Goal: Communication & Community: Answer question/provide support

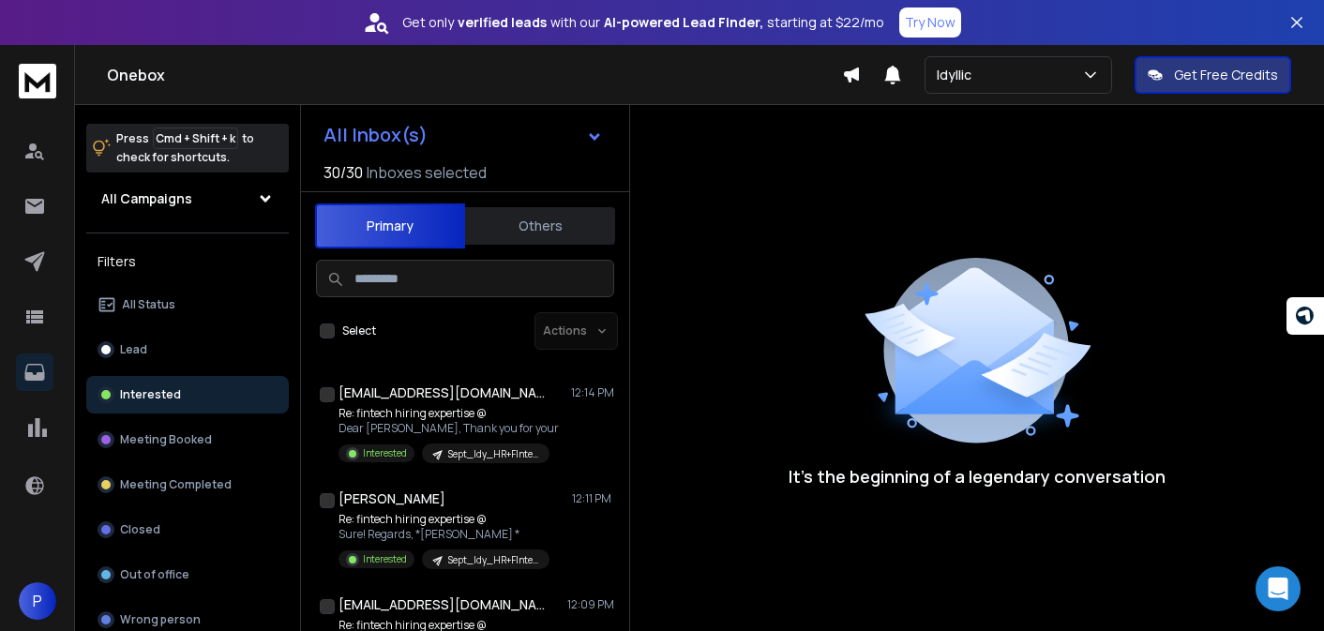
scroll to position [106, 0]
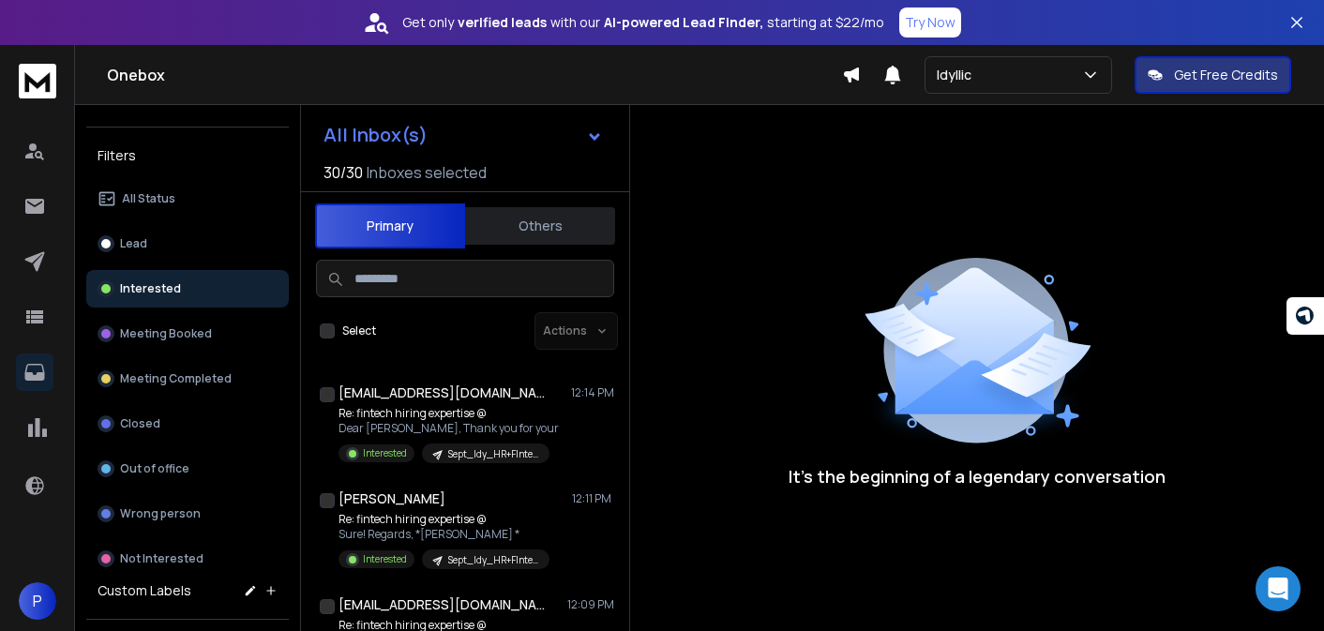
click at [185, 296] on button "Interested" at bounding box center [187, 289] width 203 height 38
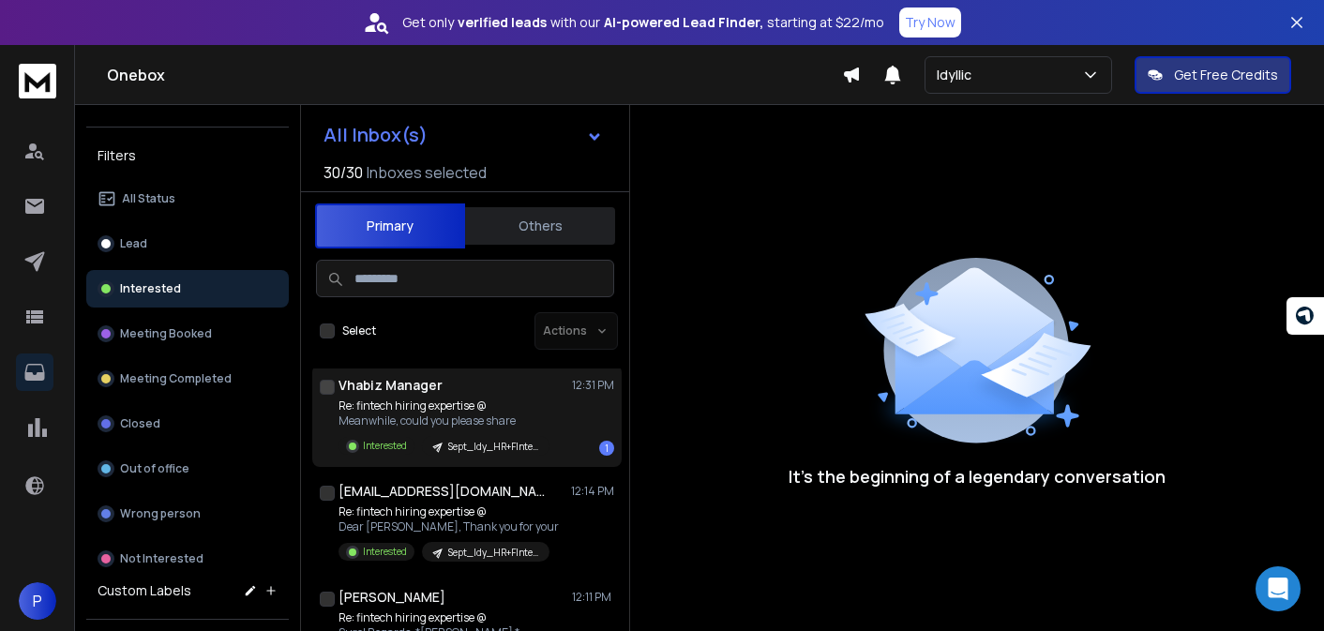
click at [518, 420] on p "Meanwhile, could you please share" at bounding box center [444, 421] width 211 height 15
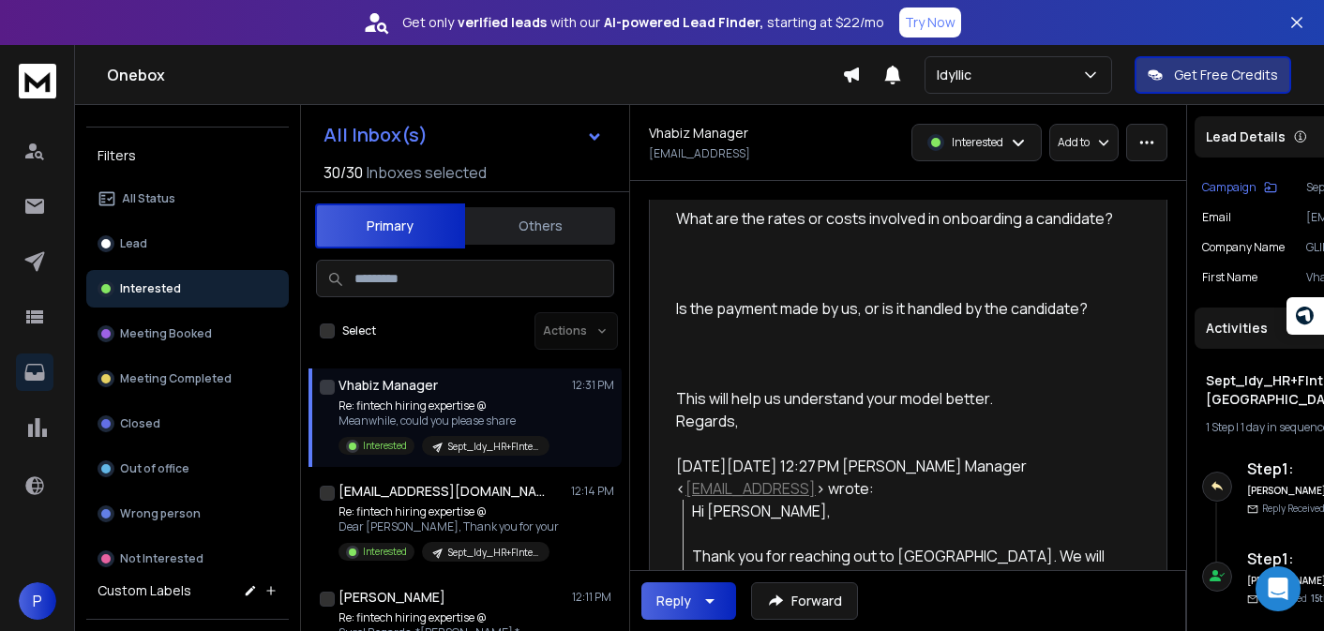
scroll to position [462, 0]
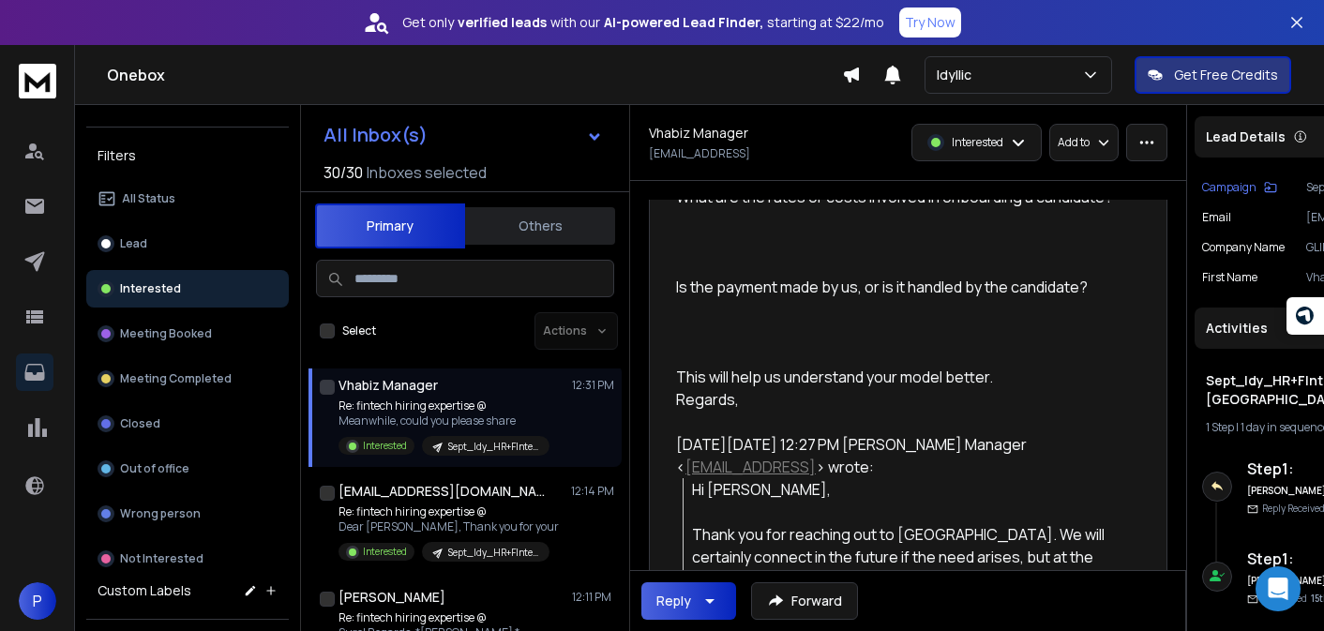
drag, startPoint x: 851, startPoint y: 450, endPoint x: 813, endPoint y: 455, distance: 37.8
click at [813, 455] on div "On Mon, Sep 15, 2025 at 12:27 PM Vhabiz Manager < vhabiz.manager@glib.ai > wrot…" at bounding box center [900, 455] width 449 height 45
copy link "glib.ai"
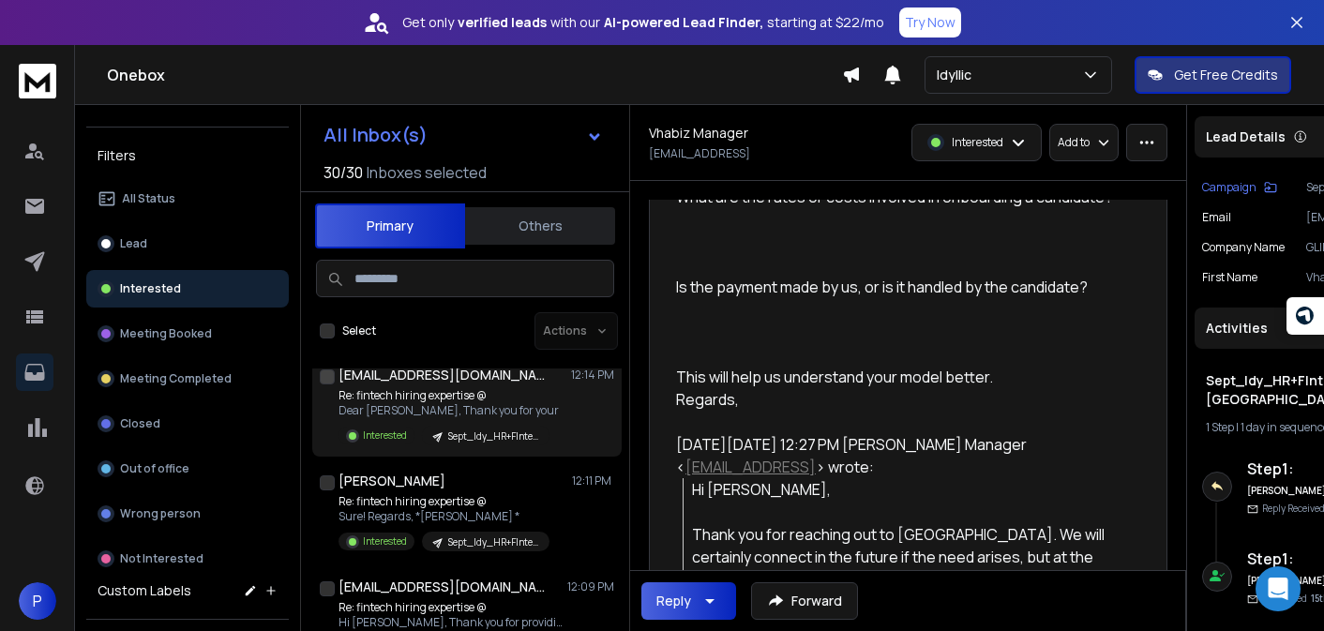
scroll to position [337, 0]
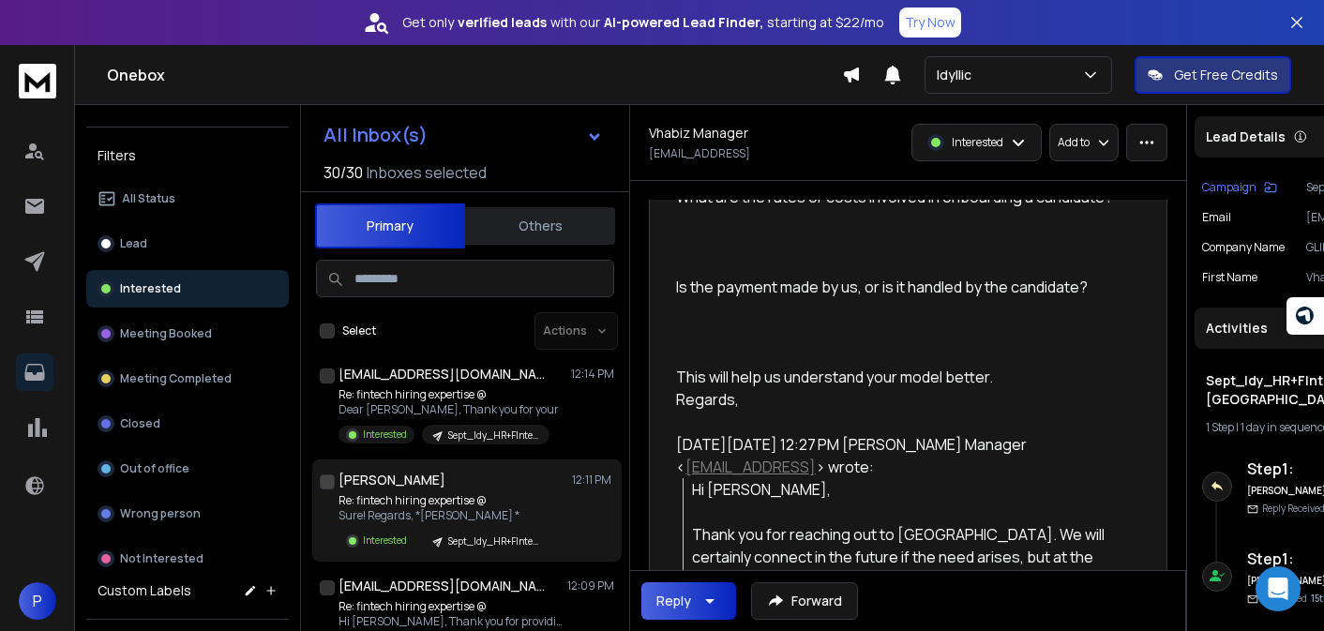
click at [534, 502] on p "Re: fintech hiring expertise @" at bounding box center [444, 500] width 211 height 15
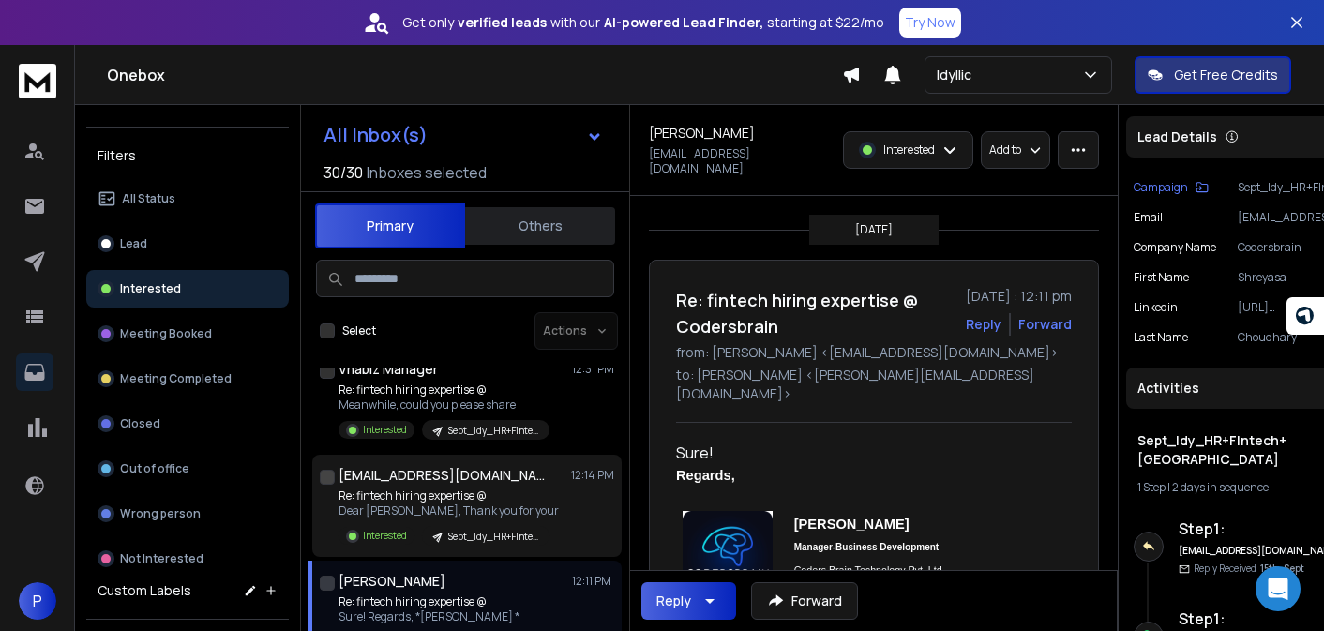
scroll to position [163, 0]
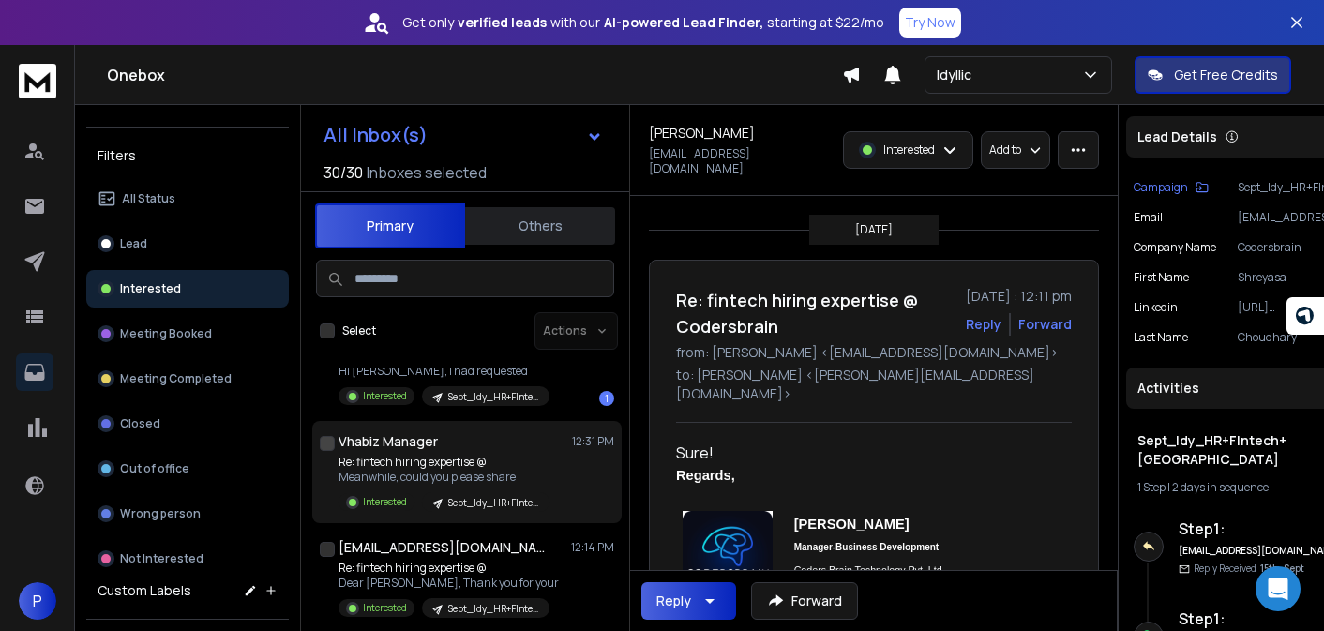
click at [331, 445] on button "button" at bounding box center [327, 443] width 15 height 15
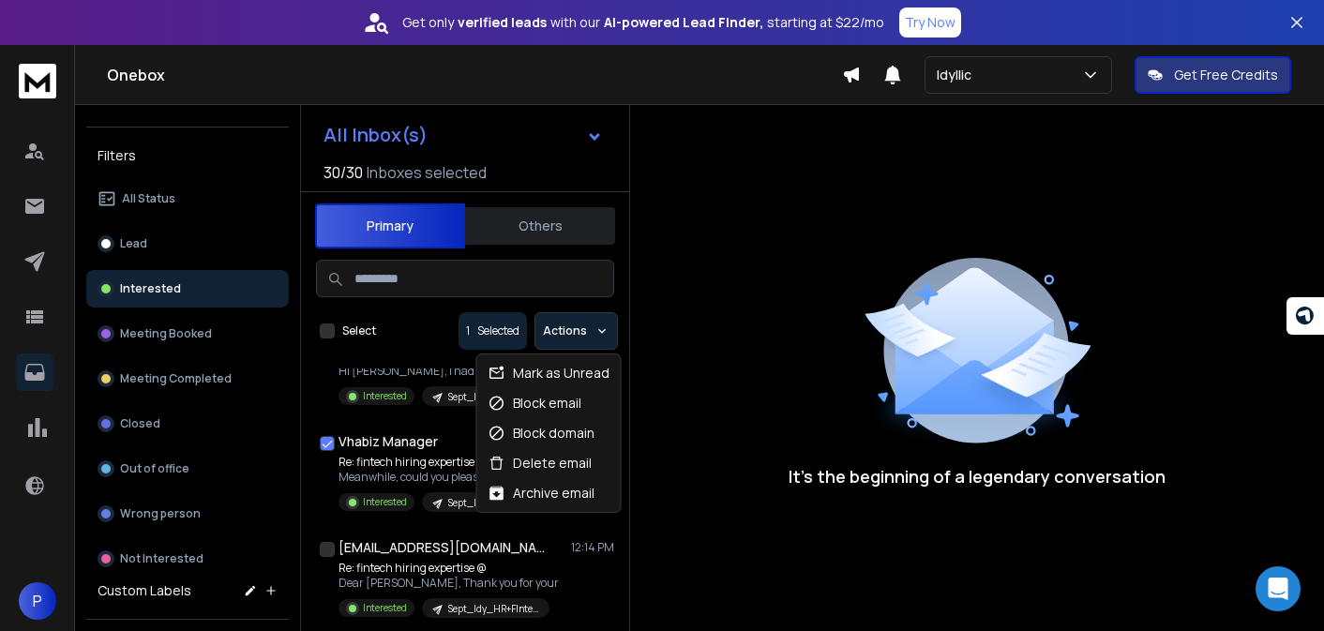
click at [570, 334] on p "Actions" at bounding box center [565, 331] width 44 height 15
click at [540, 378] on div "Mark as Unread" at bounding box center [549, 373] width 121 height 19
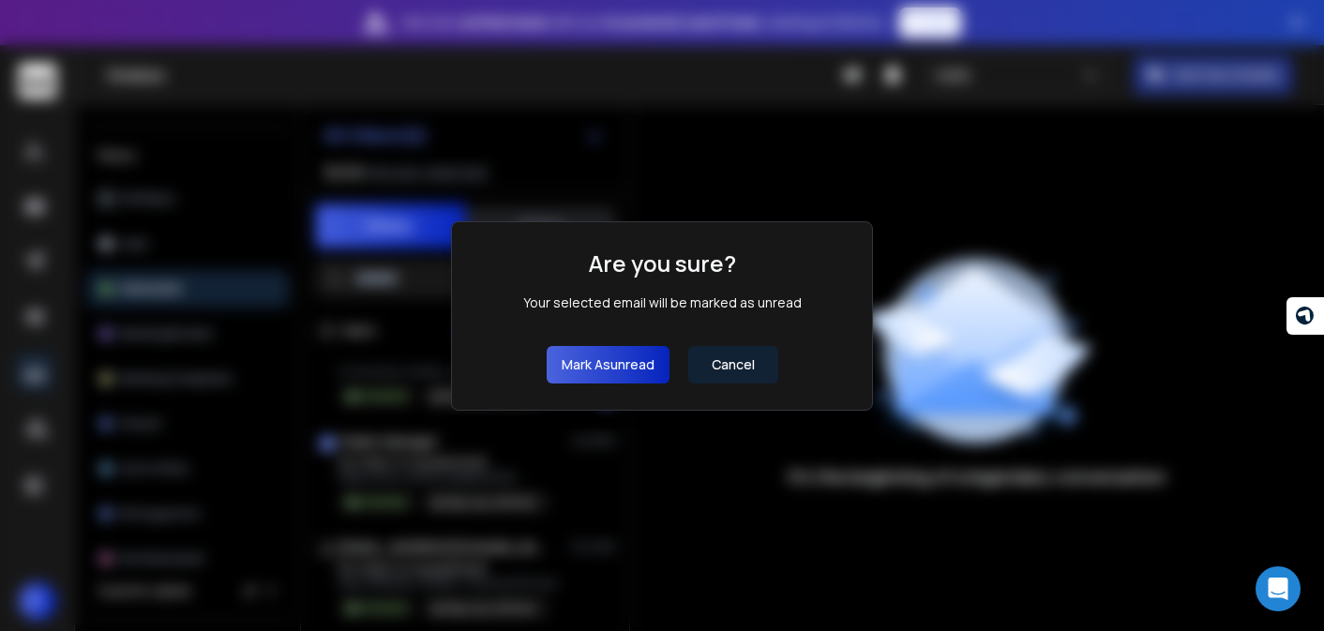
click at [606, 363] on p "Mark as unread" at bounding box center [608, 364] width 93 height 19
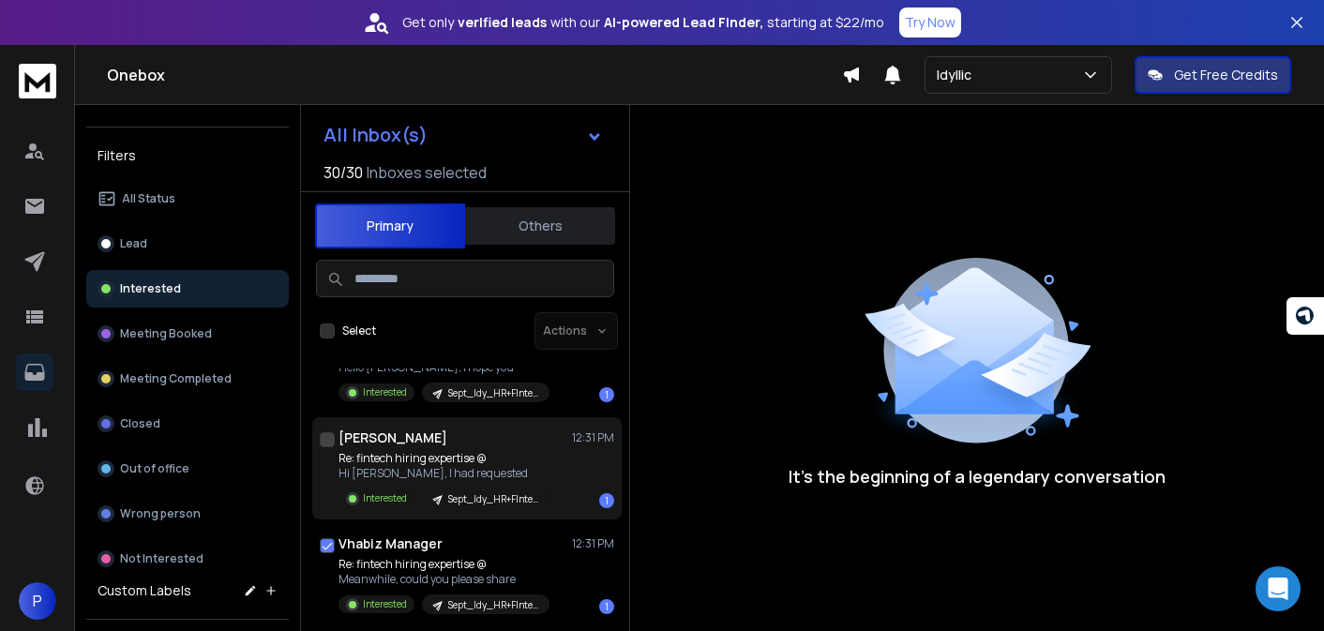
scroll to position [59, 0]
click at [520, 481] on p "Hi Priyank, I had requested" at bounding box center [444, 475] width 211 height 15
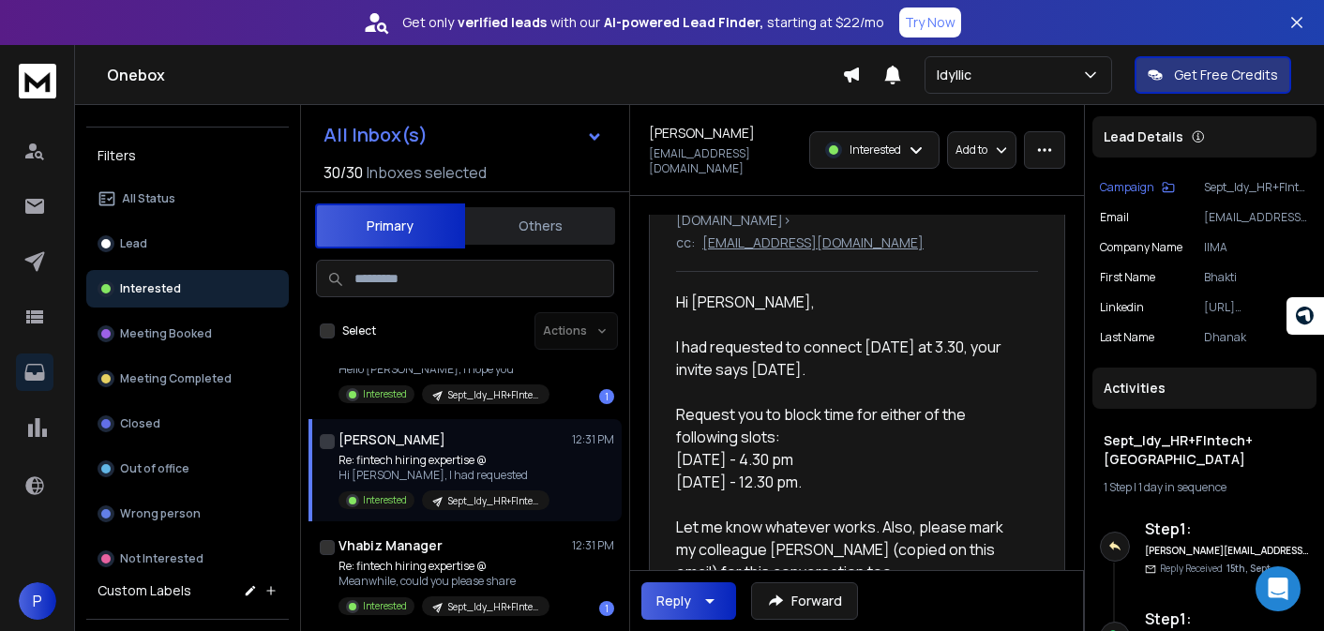
scroll to position [0, 0]
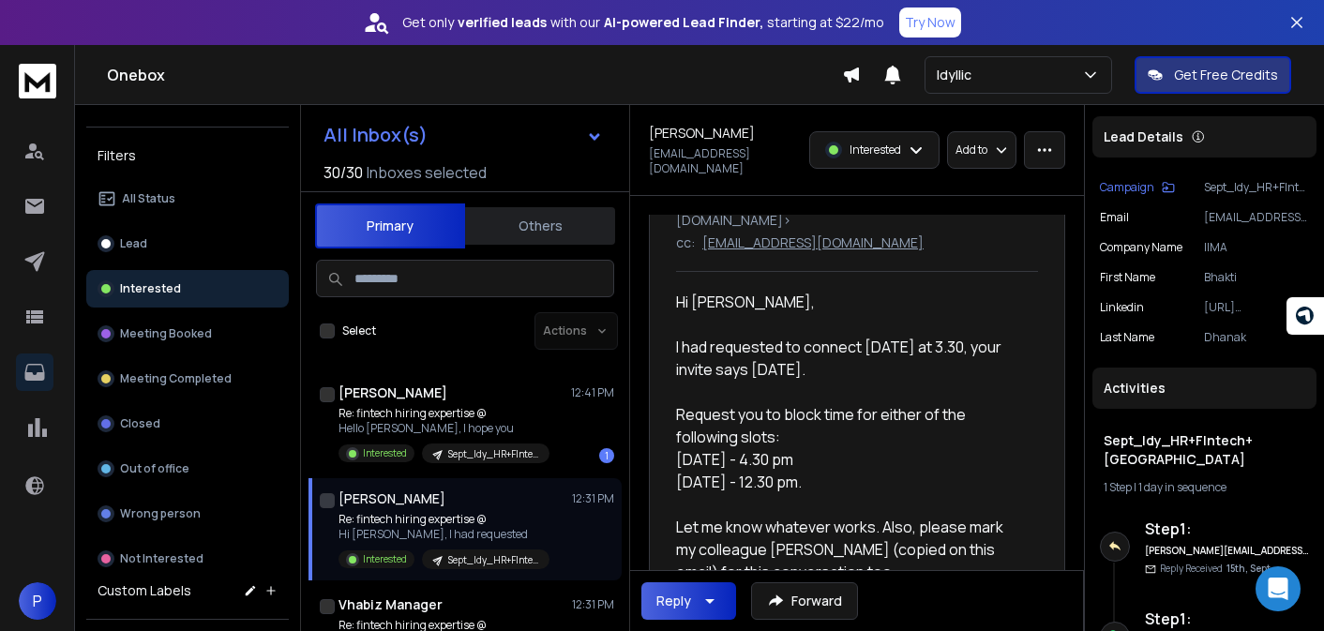
click at [330, 500] on button "button" at bounding box center [327, 500] width 15 height 15
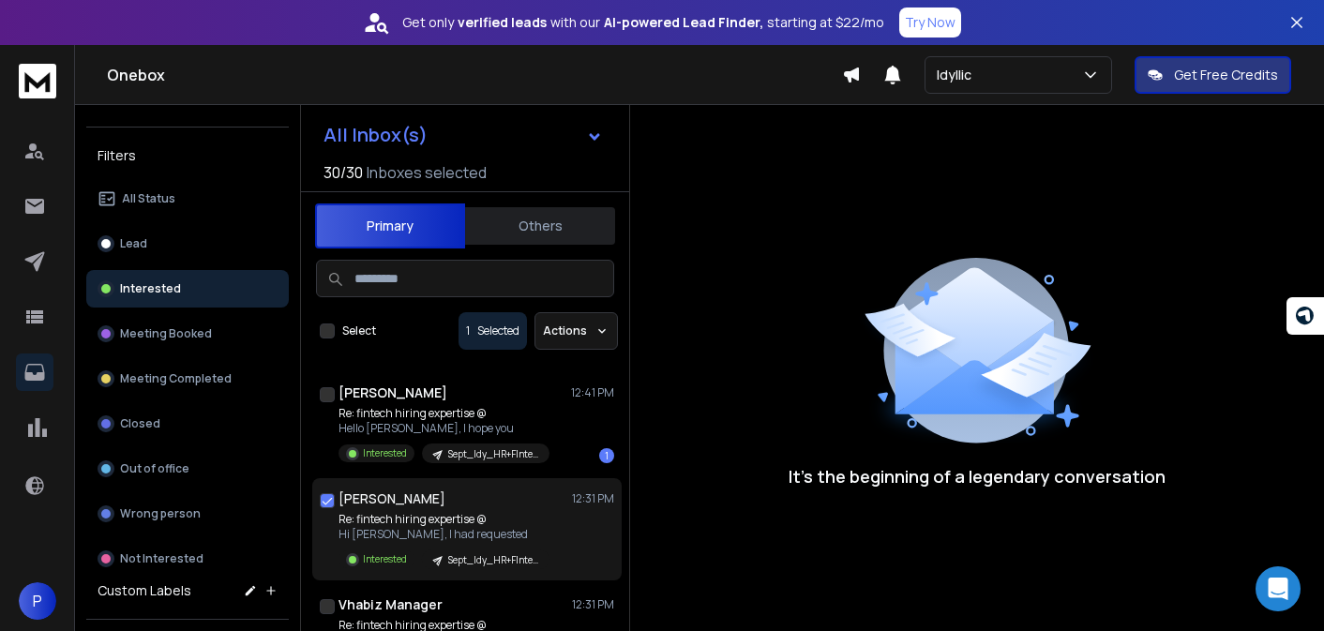
click at [325, 498] on button "button" at bounding box center [327, 500] width 15 height 15
click at [501, 527] on p "Hi Priyank, I had requested" at bounding box center [444, 534] width 211 height 15
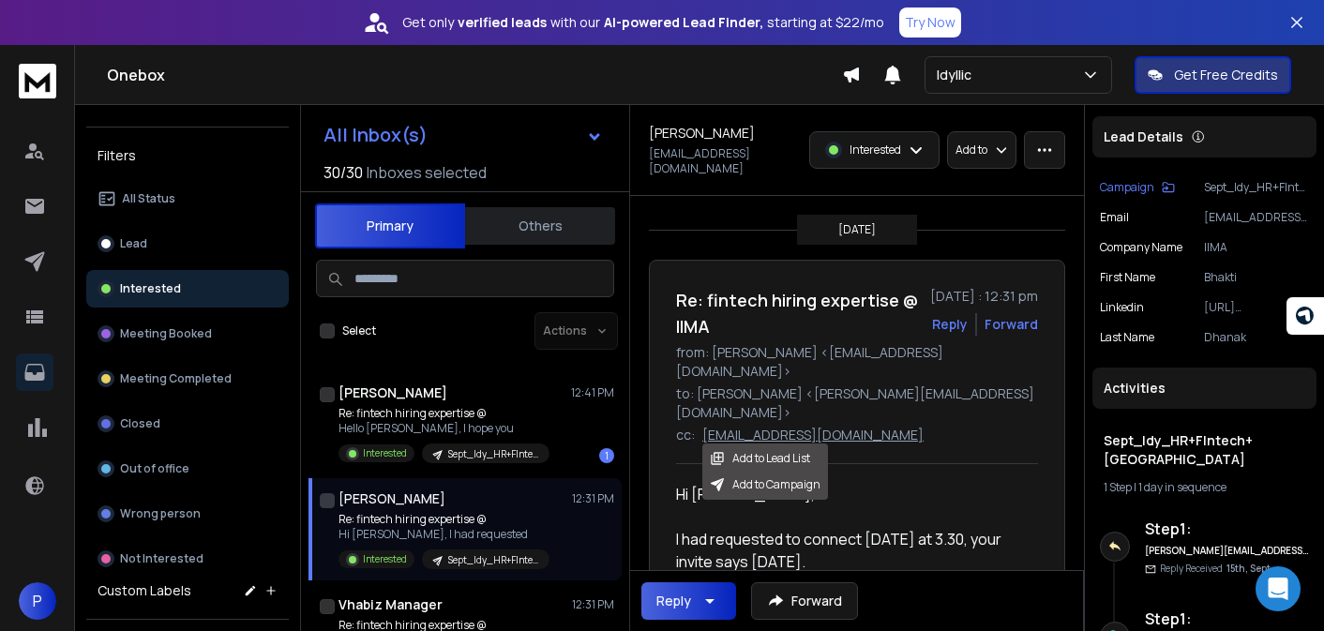
click at [817, 426] on p "manyatac@iima.ac.in" at bounding box center [812, 435] width 221 height 19
copy div "manyatac@iima.ac.in"
click at [929, 483] on div "Hi Priyank," at bounding box center [849, 494] width 347 height 23
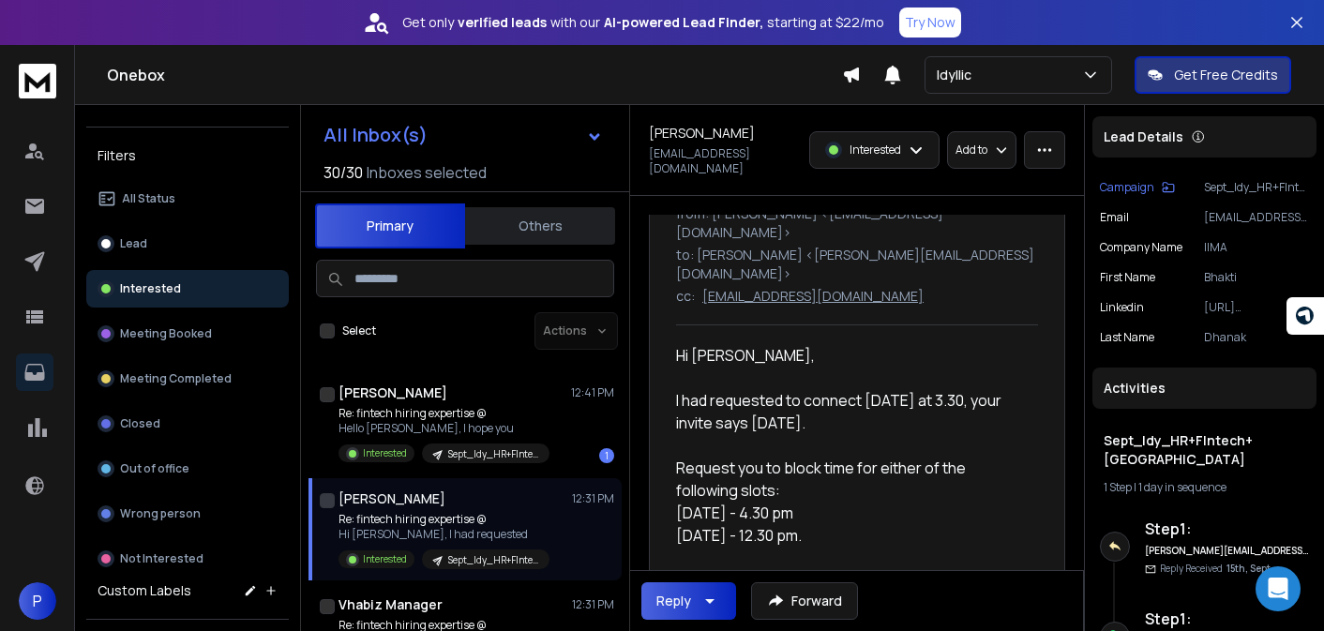
scroll to position [140, 0]
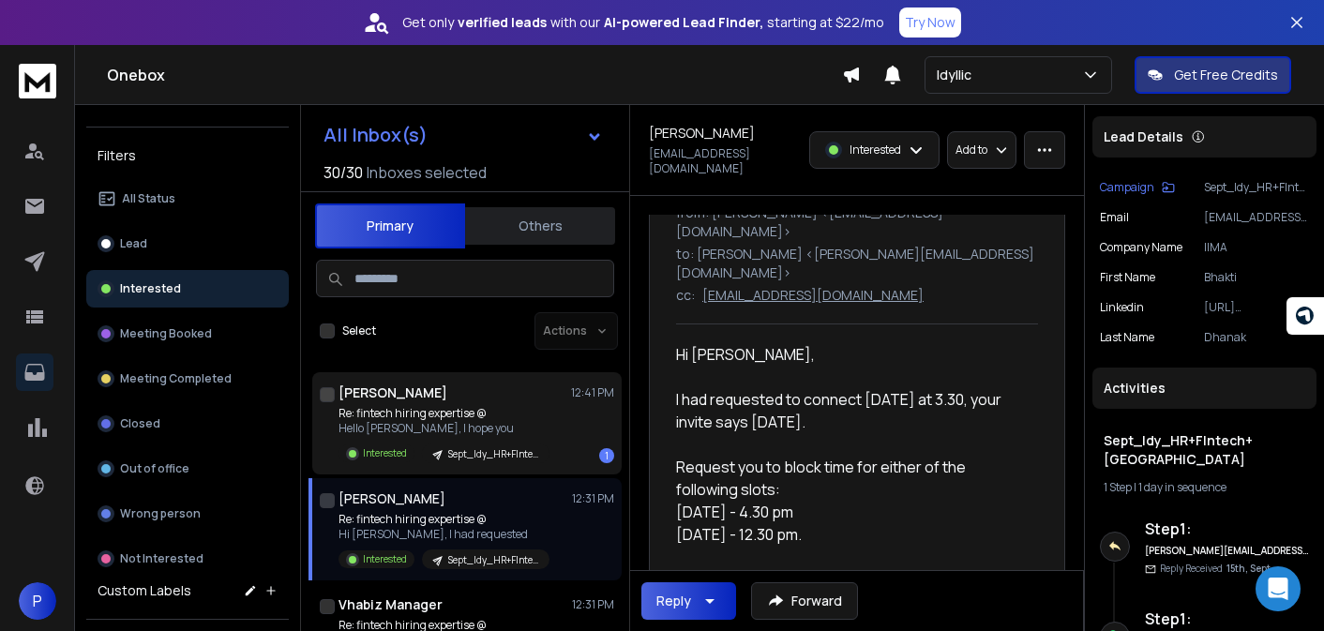
click at [510, 416] on p "Re: fintech hiring expertise @" at bounding box center [444, 413] width 211 height 15
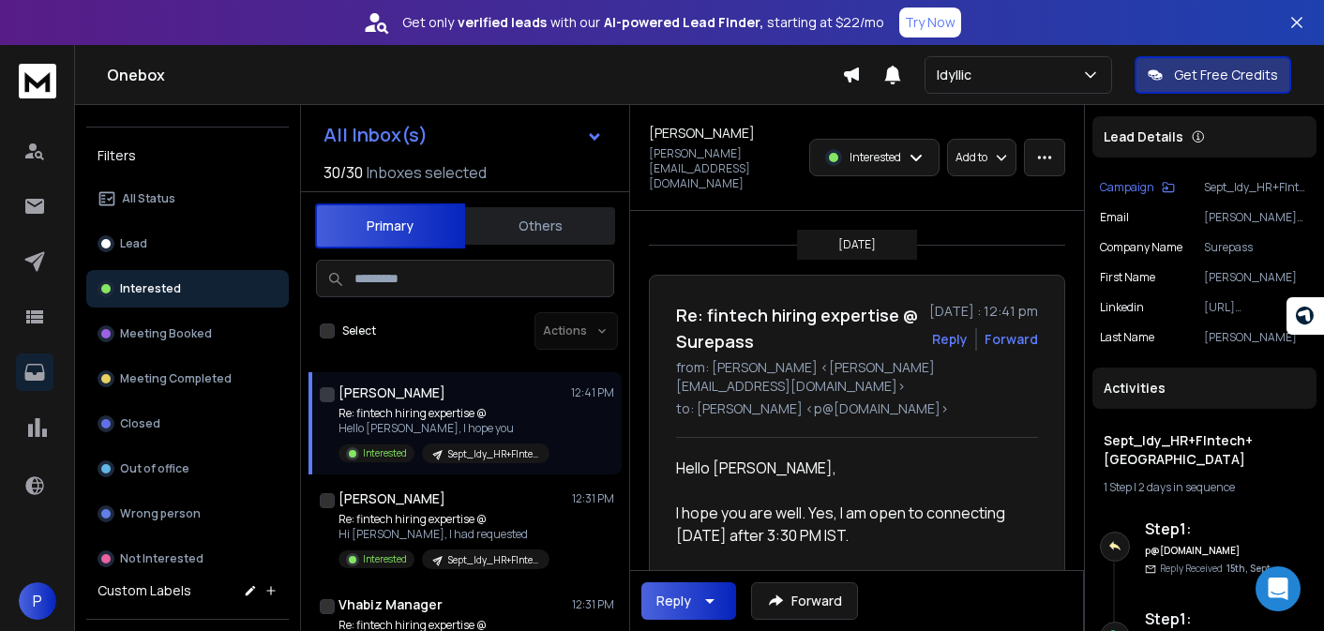
scroll to position [10, 0]
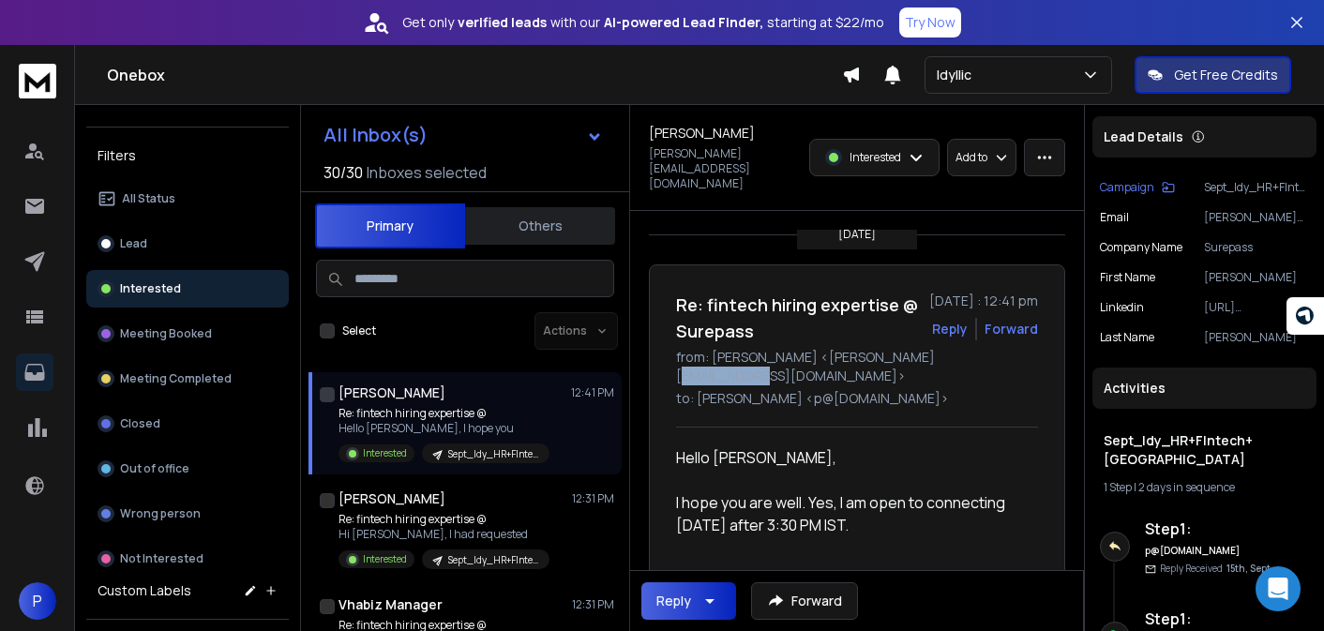
drag, startPoint x: 907, startPoint y: 330, endPoint x: 977, endPoint y: 332, distance: 70.4
click at [977, 348] on p "from: Chanchal Beniwal <chanchal.b@surepass.io>" at bounding box center [857, 367] width 362 height 38
copy p "surepass.io"
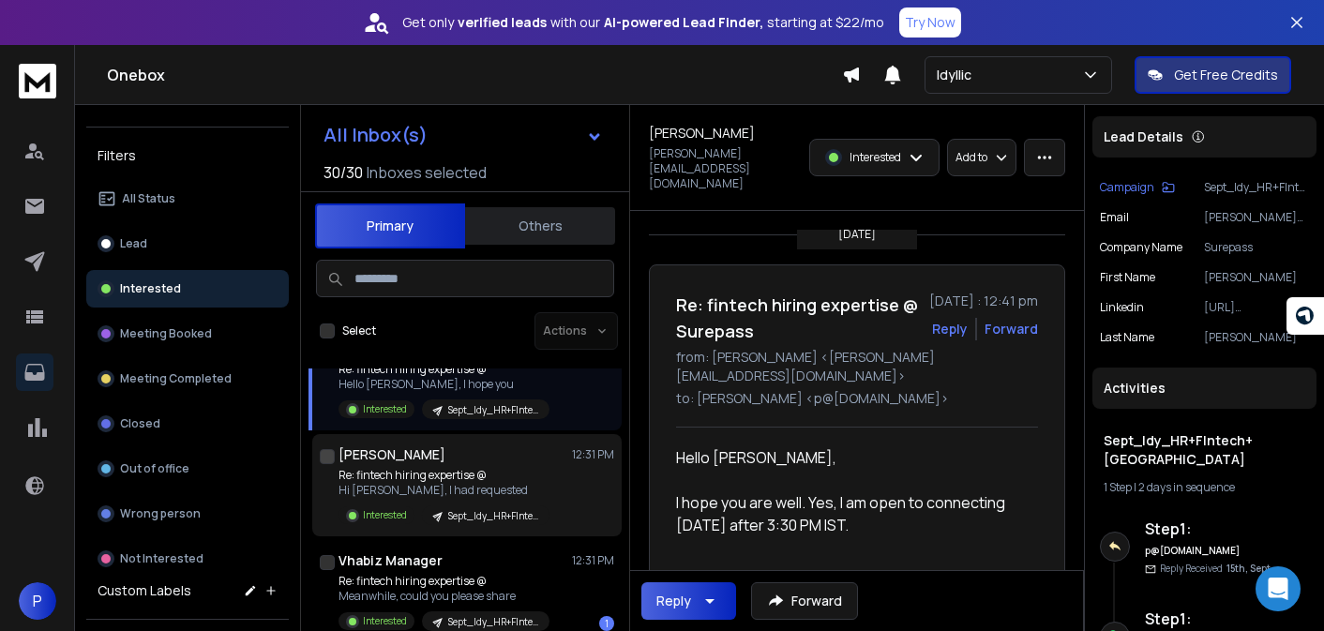
click at [424, 460] on h1 "Bhakti Dhanak" at bounding box center [392, 454] width 107 height 19
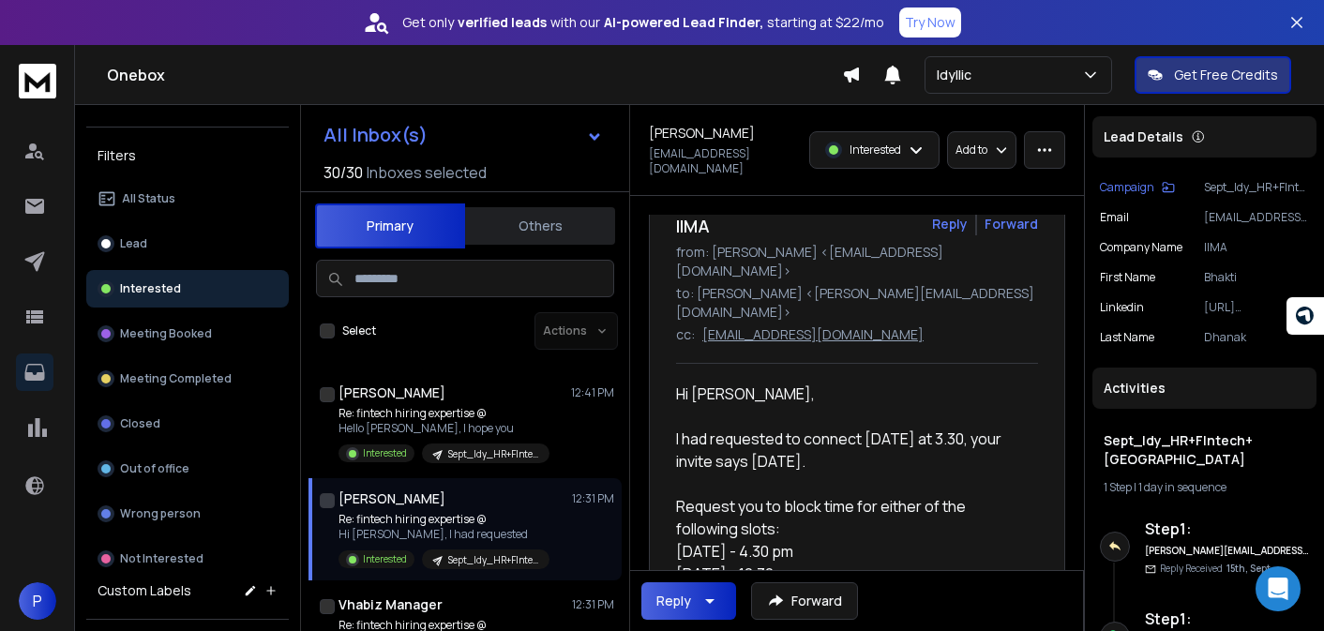
scroll to position [0, 0]
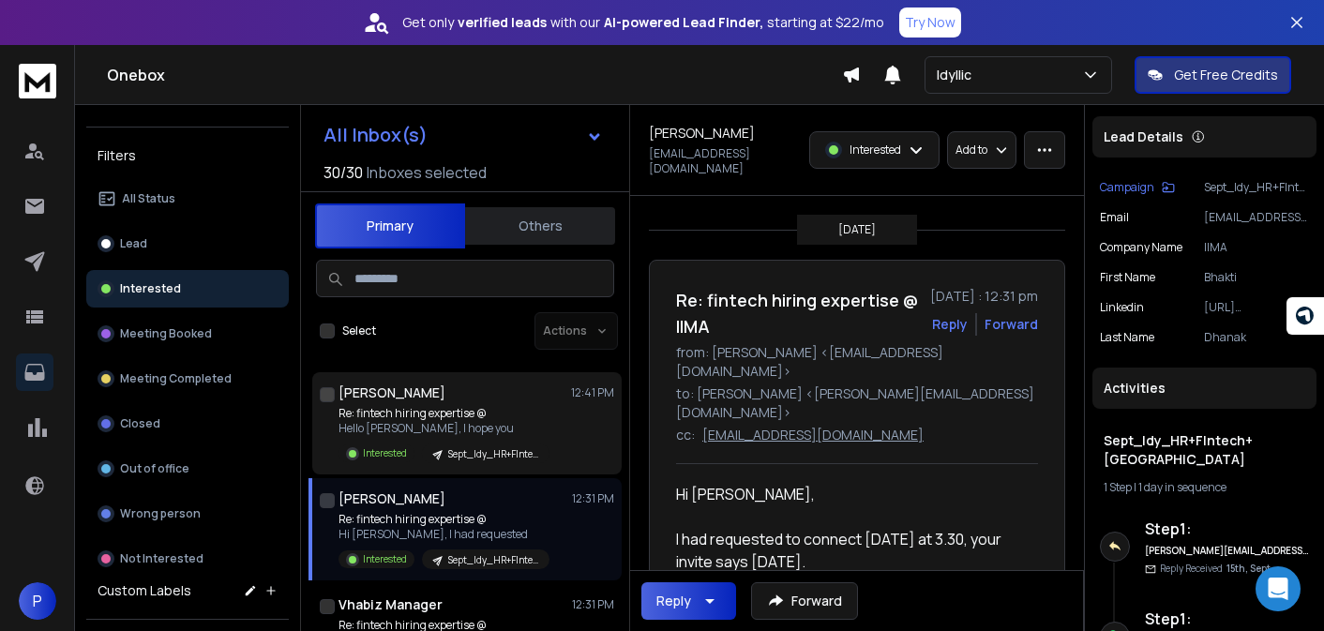
click at [467, 392] on div "Chanchal Beniwal 12:41 PM" at bounding box center [477, 393] width 276 height 19
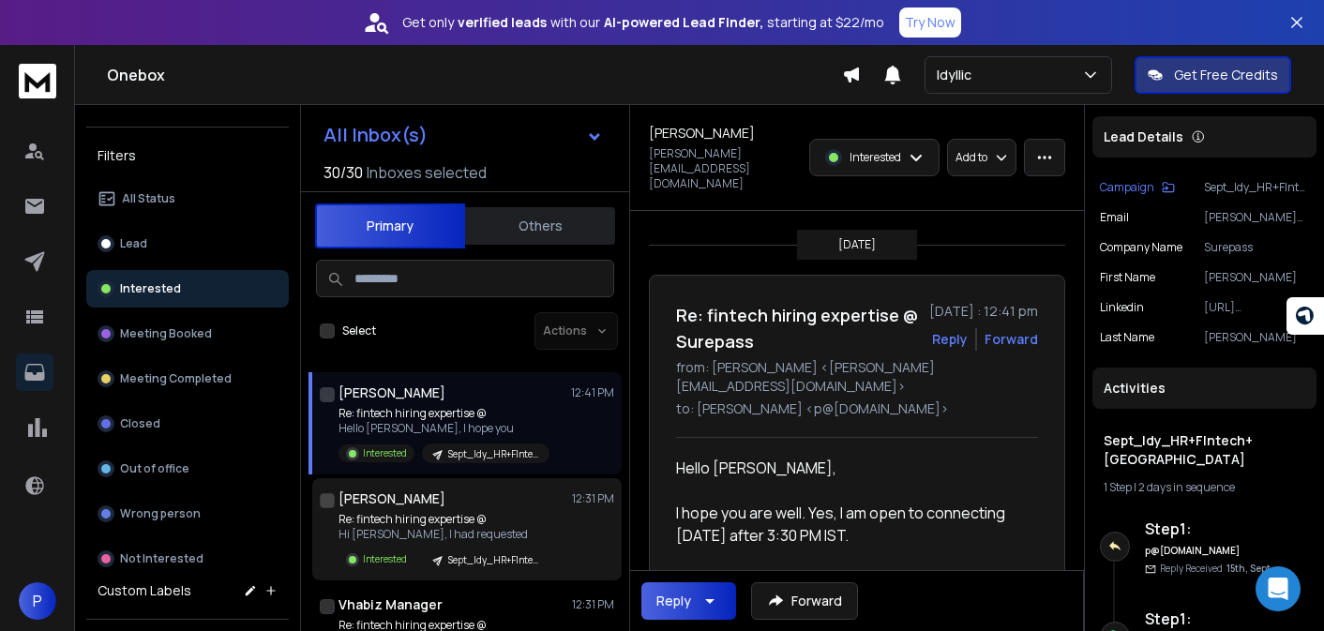
click at [451, 507] on div "Bhakti Dhanak 12:31 PM" at bounding box center [477, 499] width 276 height 19
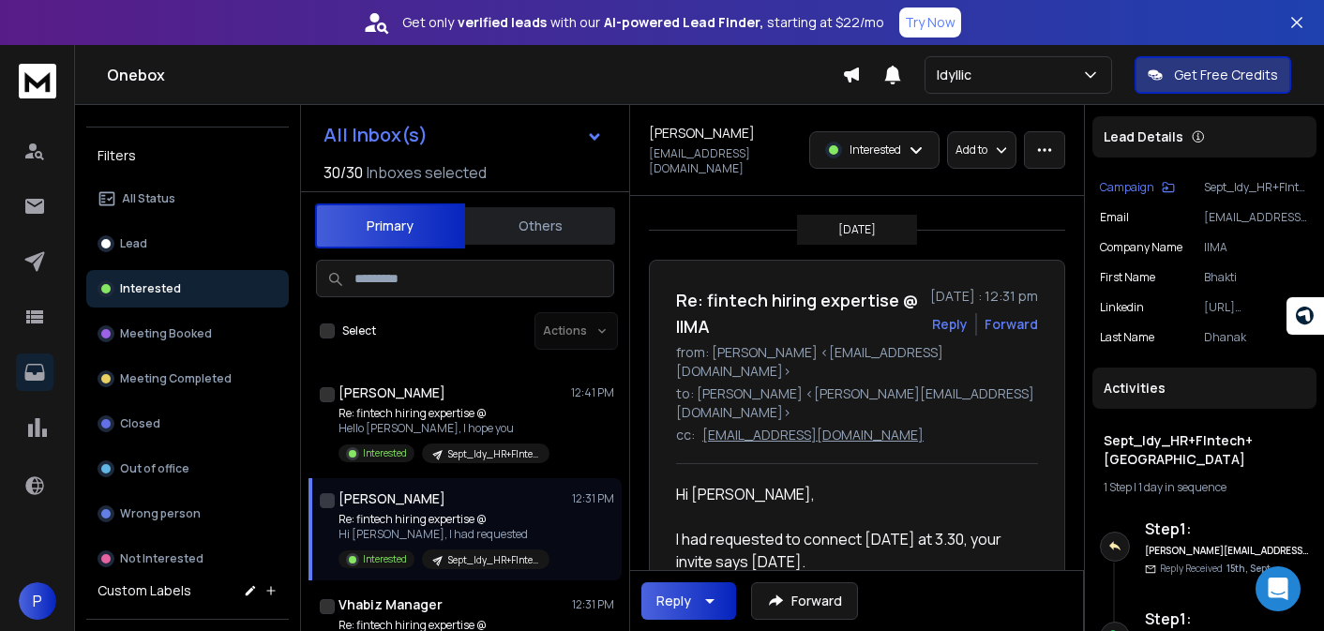
click at [664, 603] on div "Reply" at bounding box center [673, 601] width 35 height 19
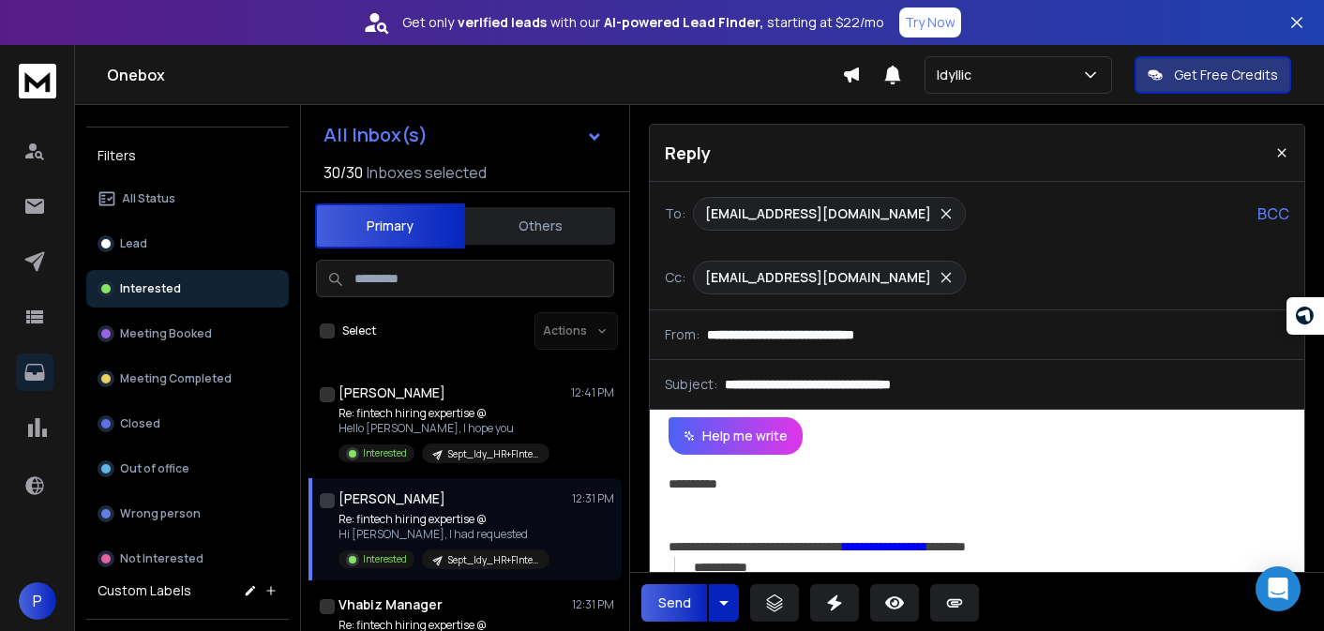
click at [697, 484] on div "**********" at bounding box center [977, 526] width 655 height 143
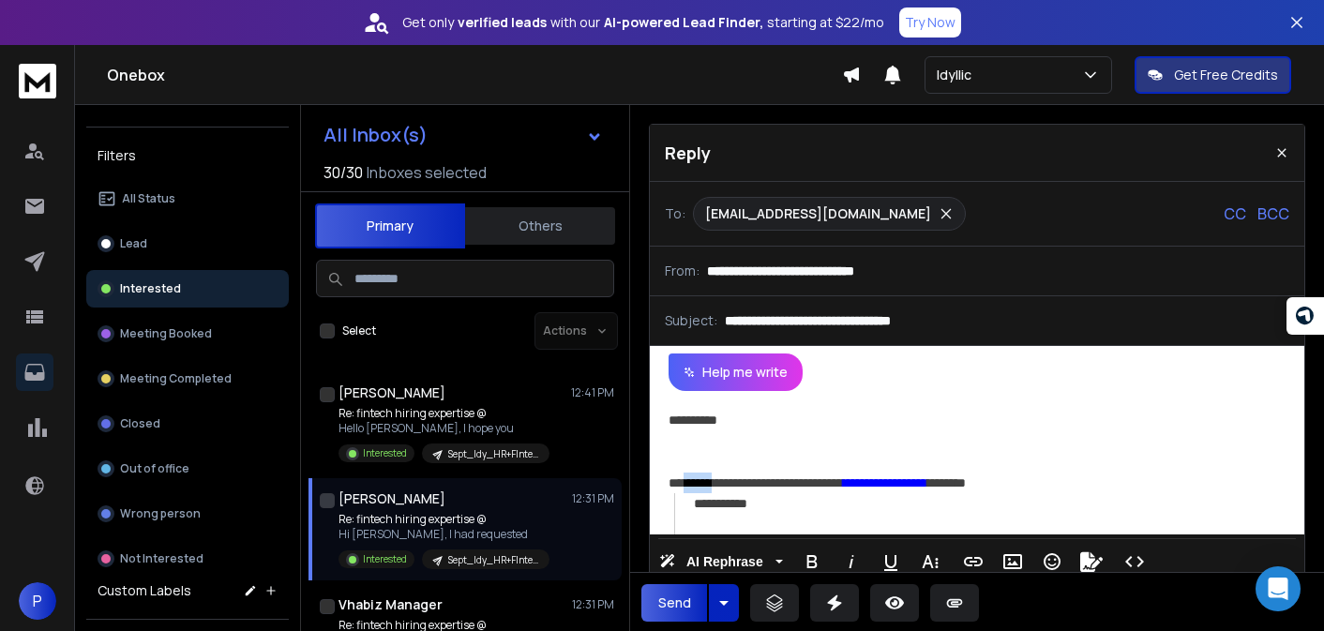
click at [697, 484] on div "**********" at bounding box center [974, 483] width 611 height 21
click at [710, 425] on div "**********" at bounding box center [974, 420] width 611 height 21
click at [747, 369] on button "Help me write" at bounding box center [736, 373] width 134 height 38
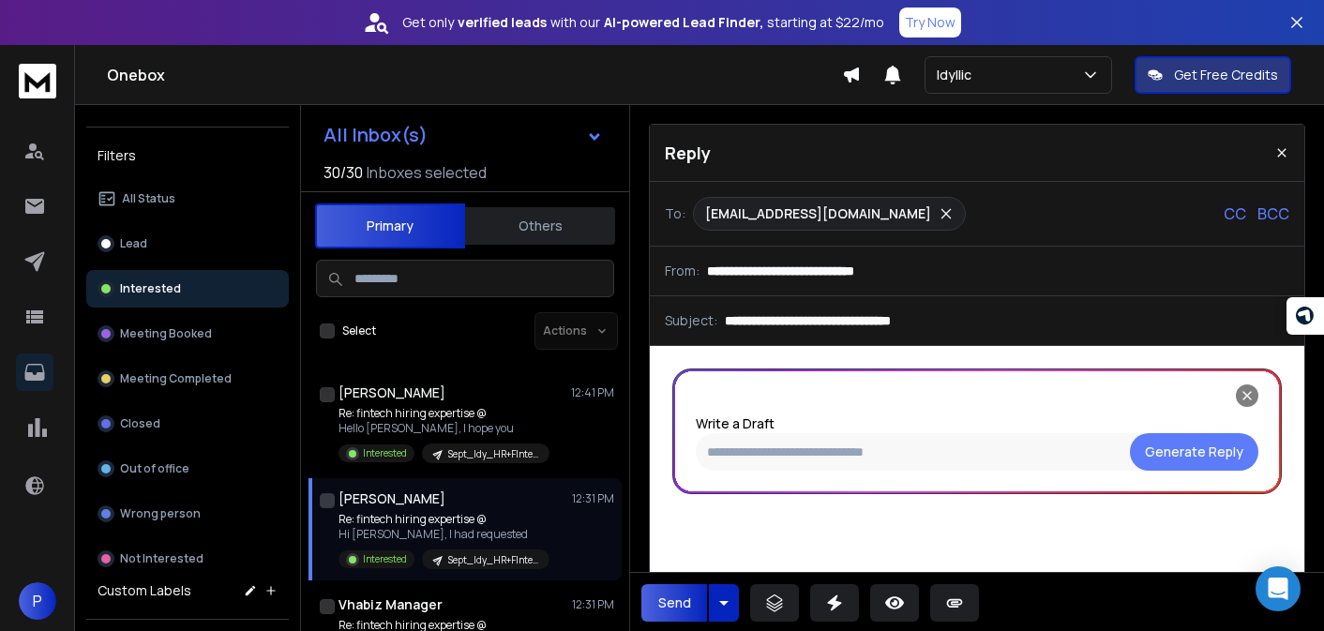
click at [862, 451] on input "text" at bounding box center [977, 452] width 563 height 38
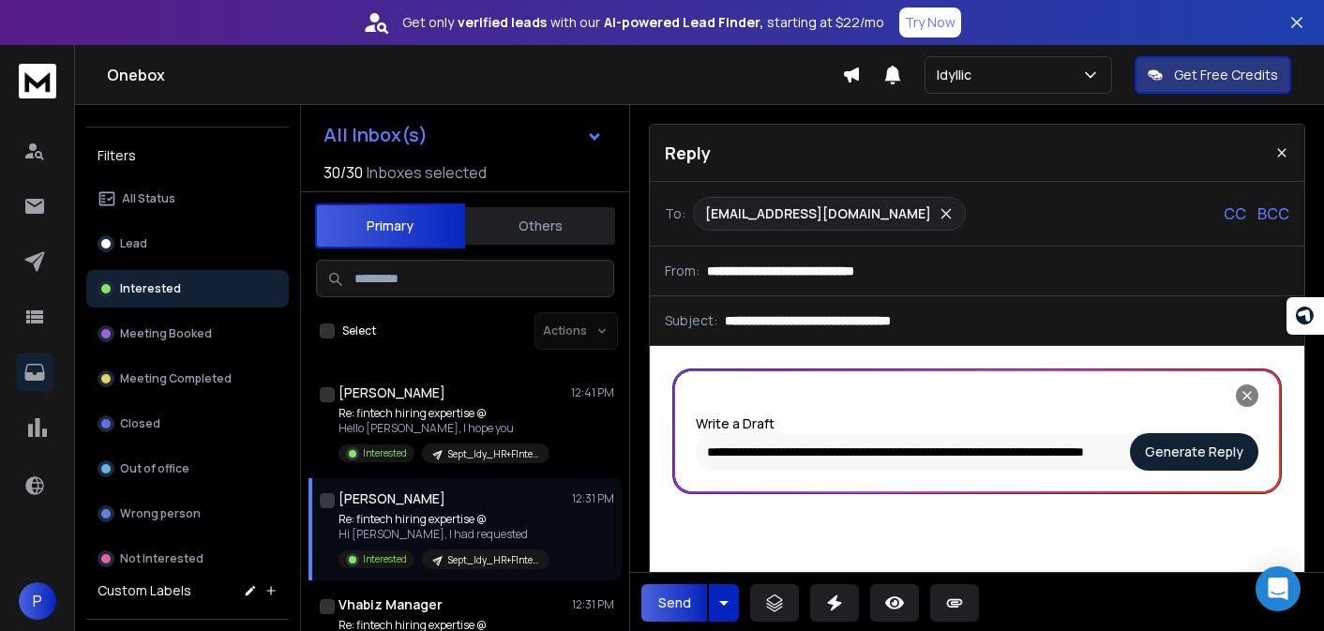
type input "**********"
click at [1200, 456] on button "Generate Reply" at bounding box center [1194, 452] width 128 height 38
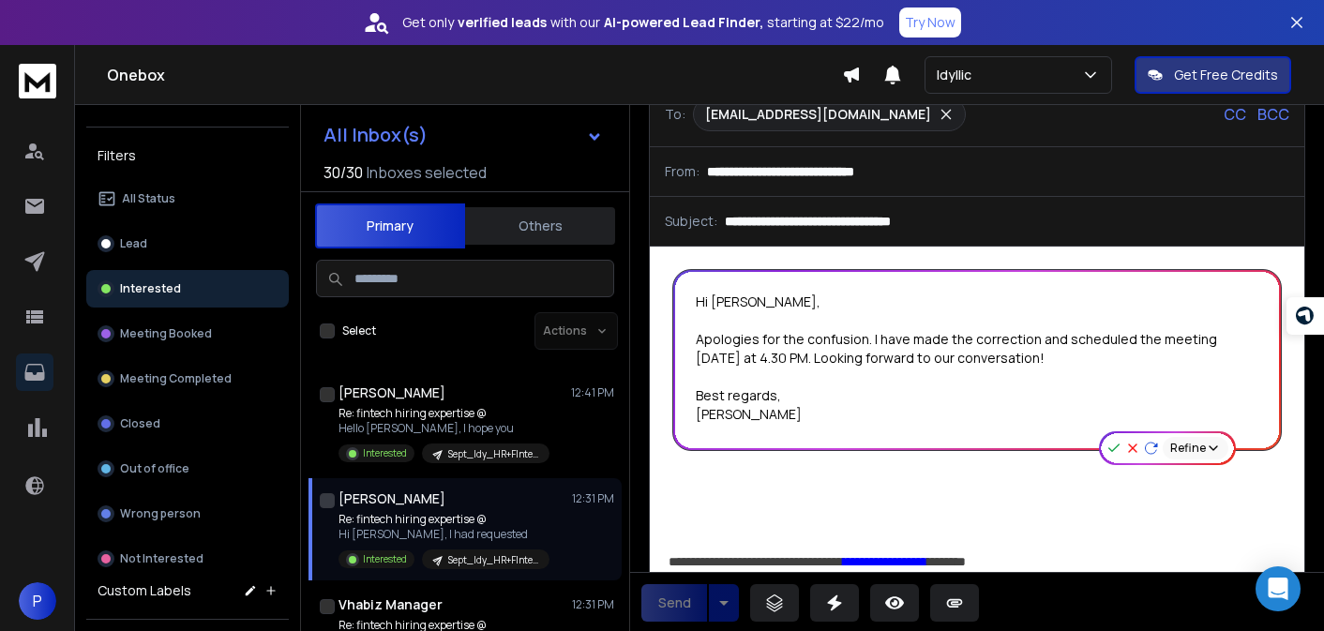
click at [1113, 443] on icon at bounding box center [1114, 448] width 15 height 15
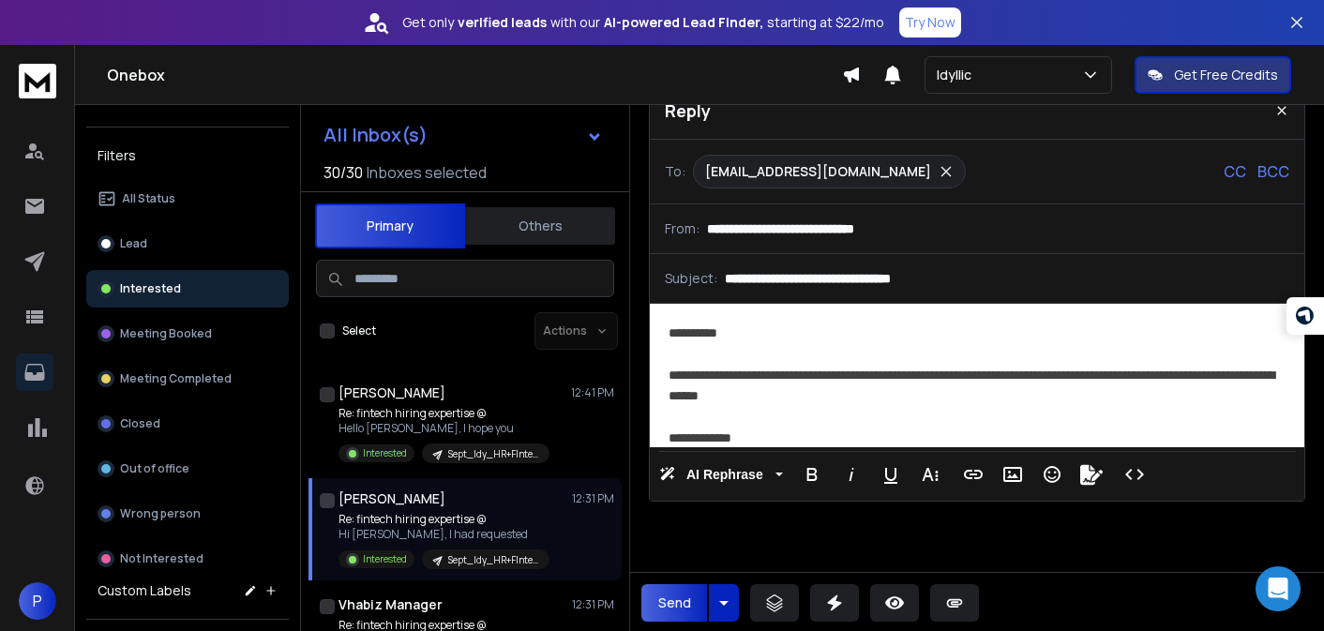
scroll to position [42, 0]
click at [663, 604] on button "Send" at bounding box center [674, 603] width 66 height 38
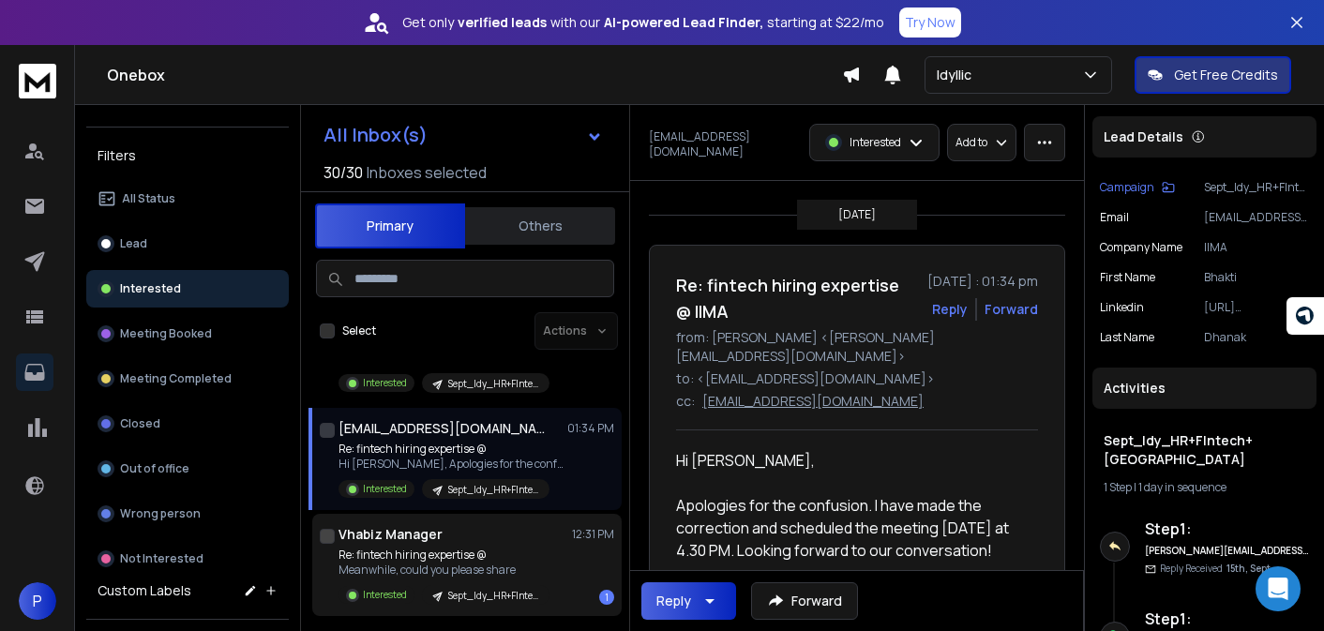
scroll to position [0, 0]
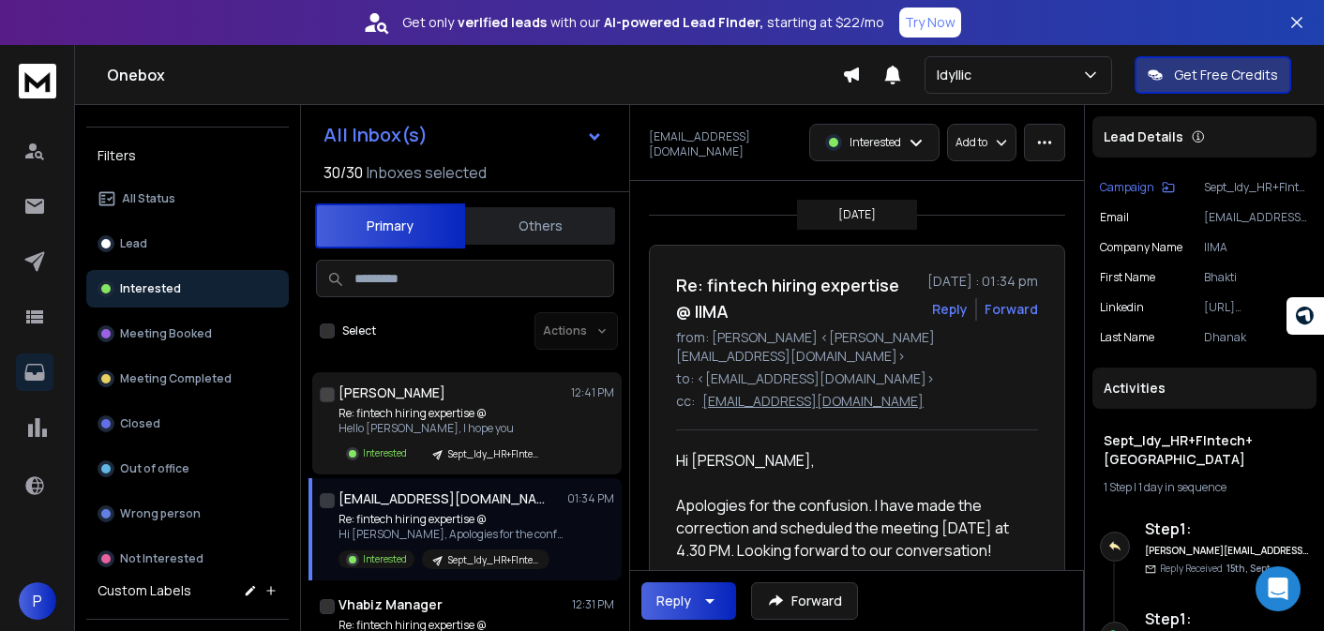
click at [509, 431] on p "Hello Priyank, I hope you" at bounding box center [444, 428] width 211 height 15
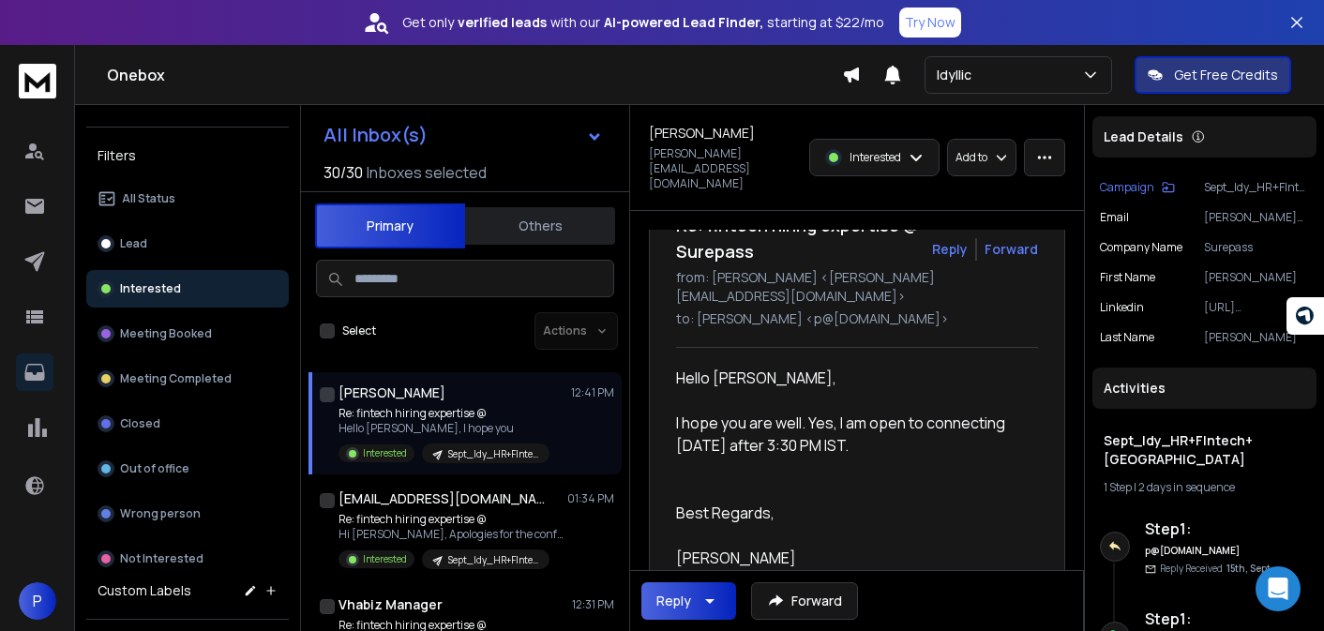
scroll to position [138, 0]
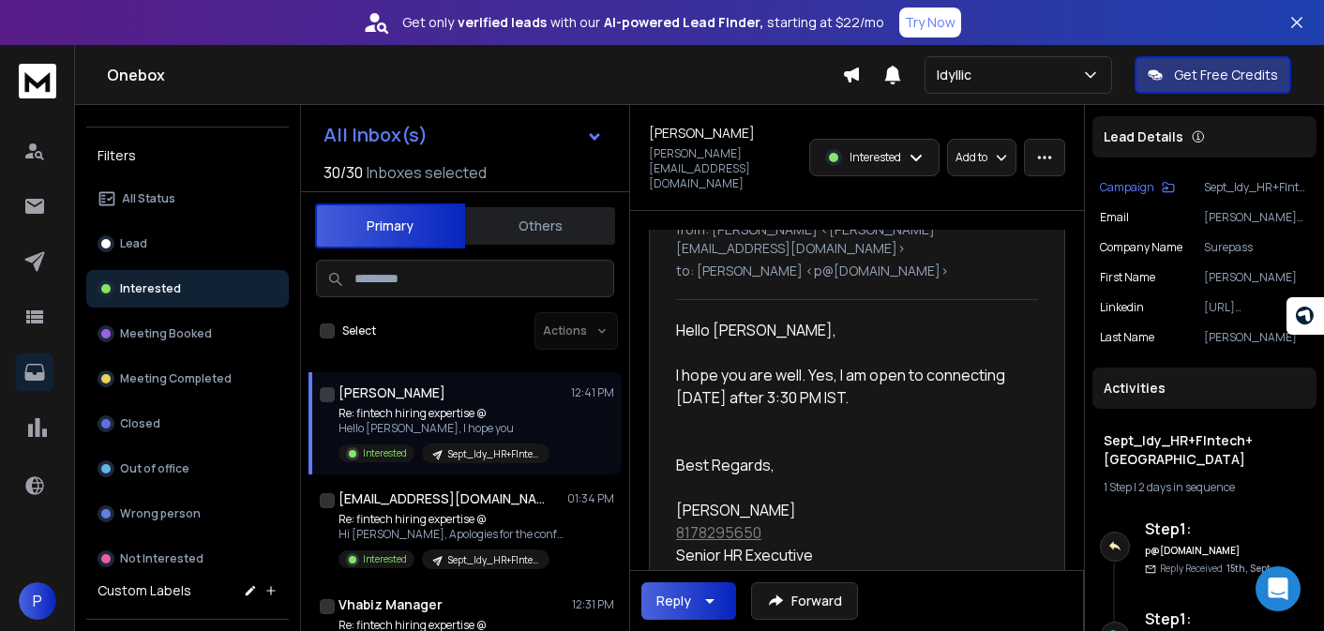
click at [669, 602] on div "Reply" at bounding box center [673, 601] width 35 height 19
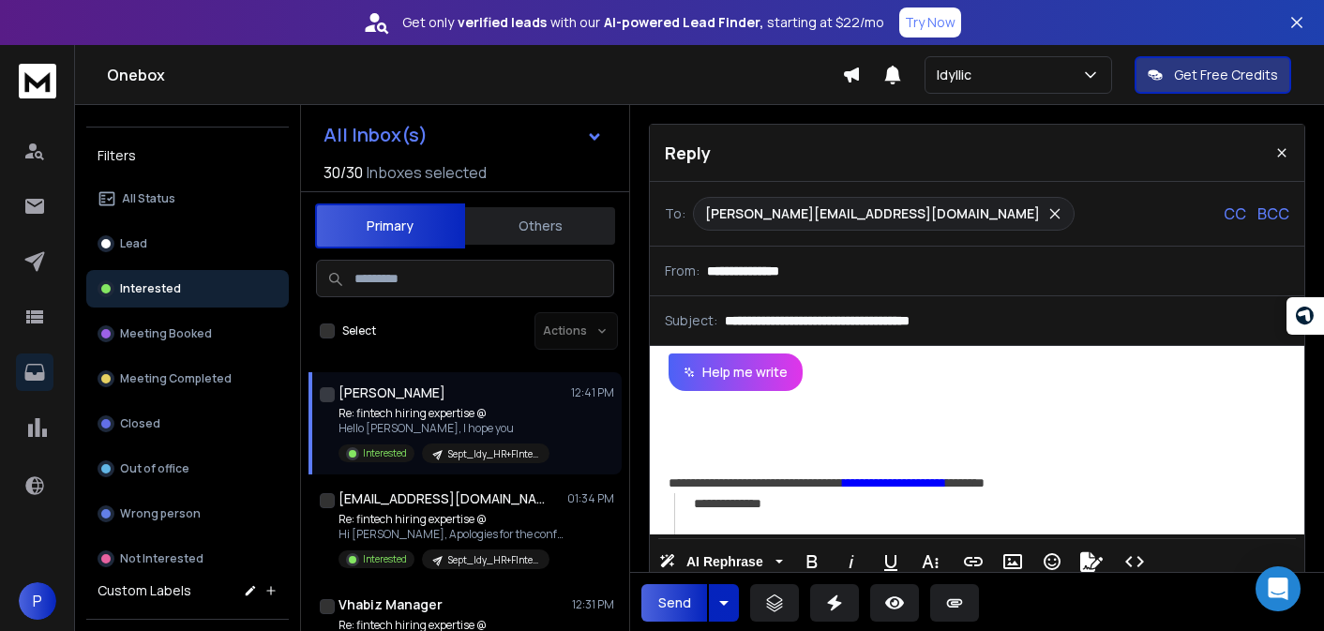
click at [739, 377] on button "Help me write" at bounding box center [736, 373] width 134 height 38
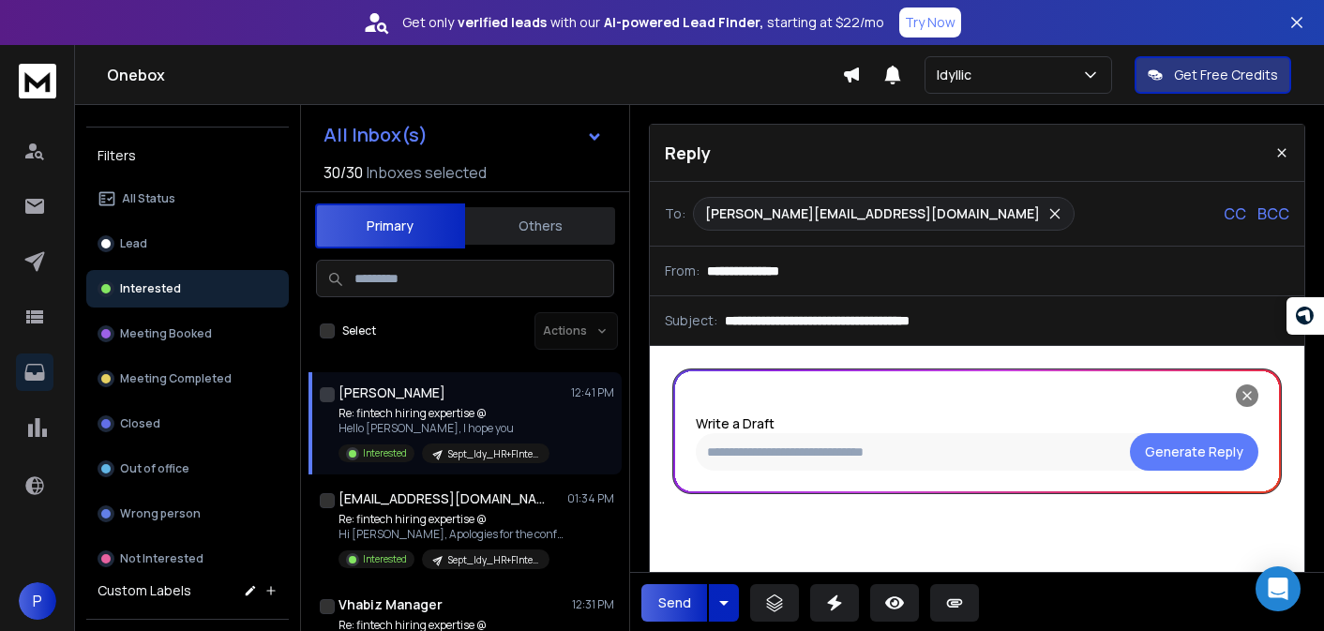
click at [771, 453] on input "text" at bounding box center [977, 452] width 563 height 38
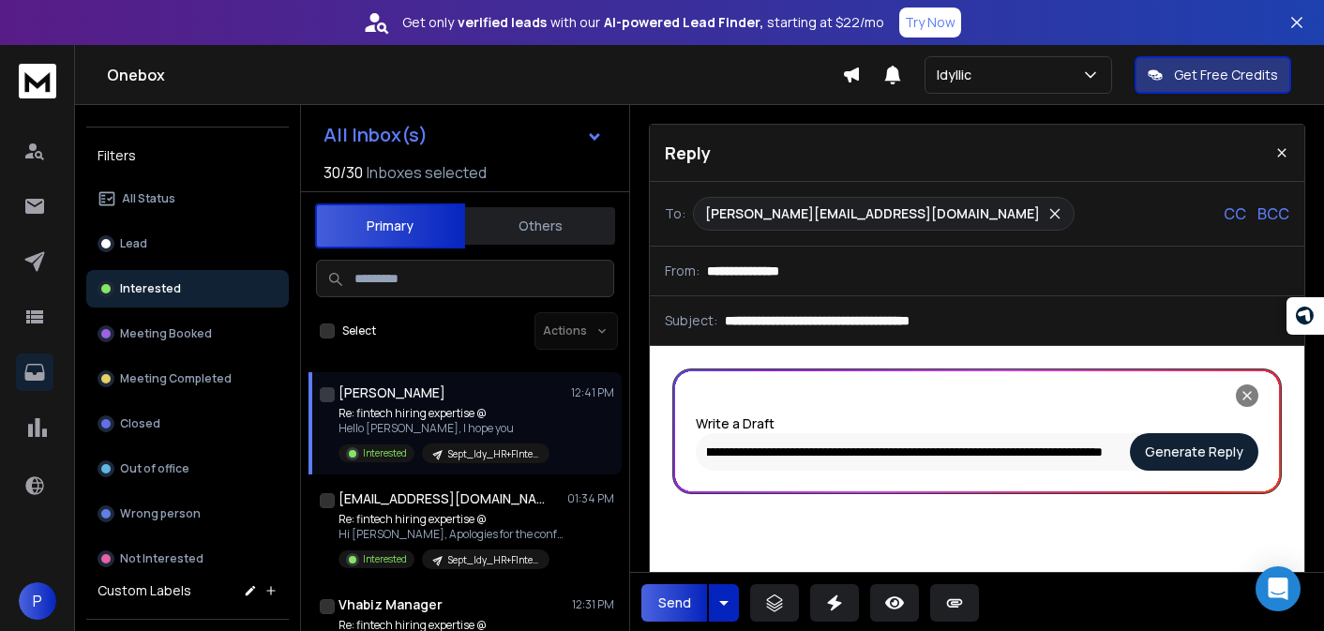
type input "**********"
click at [1216, 455] on button "Generate Reply" at bounding box center [1194, 452] width 128 height 38
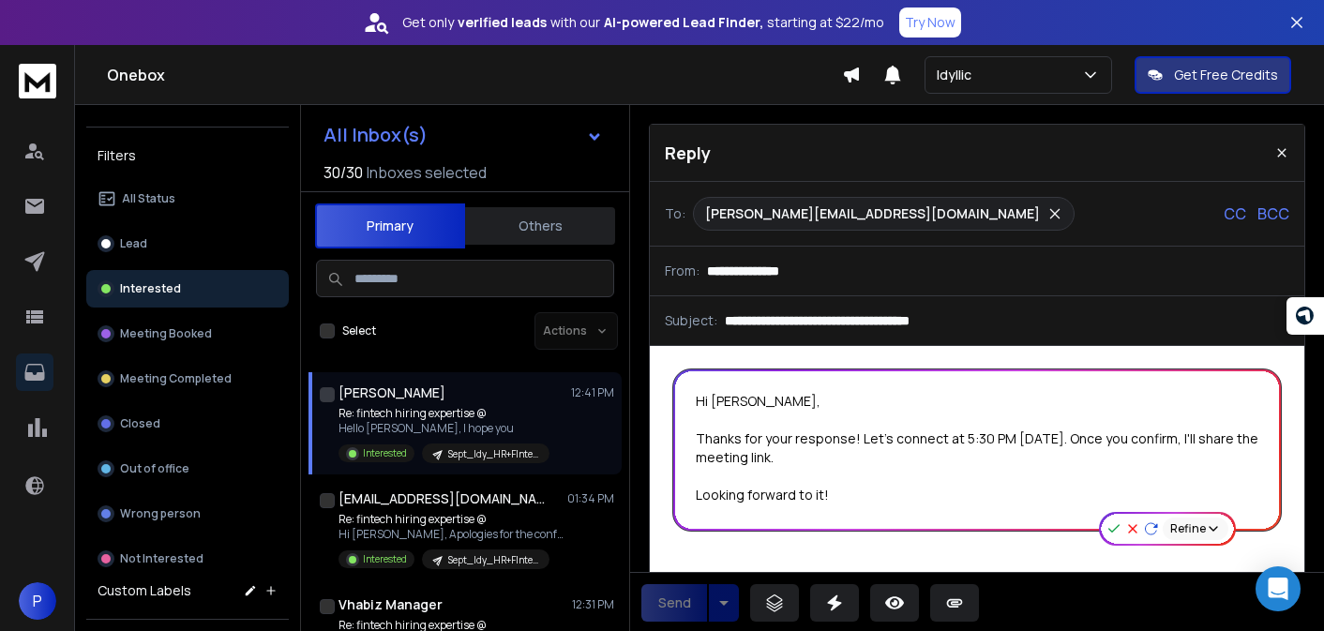
click at [1107, 524] on icon at bounding box center [1114, 528] width 15 height 15
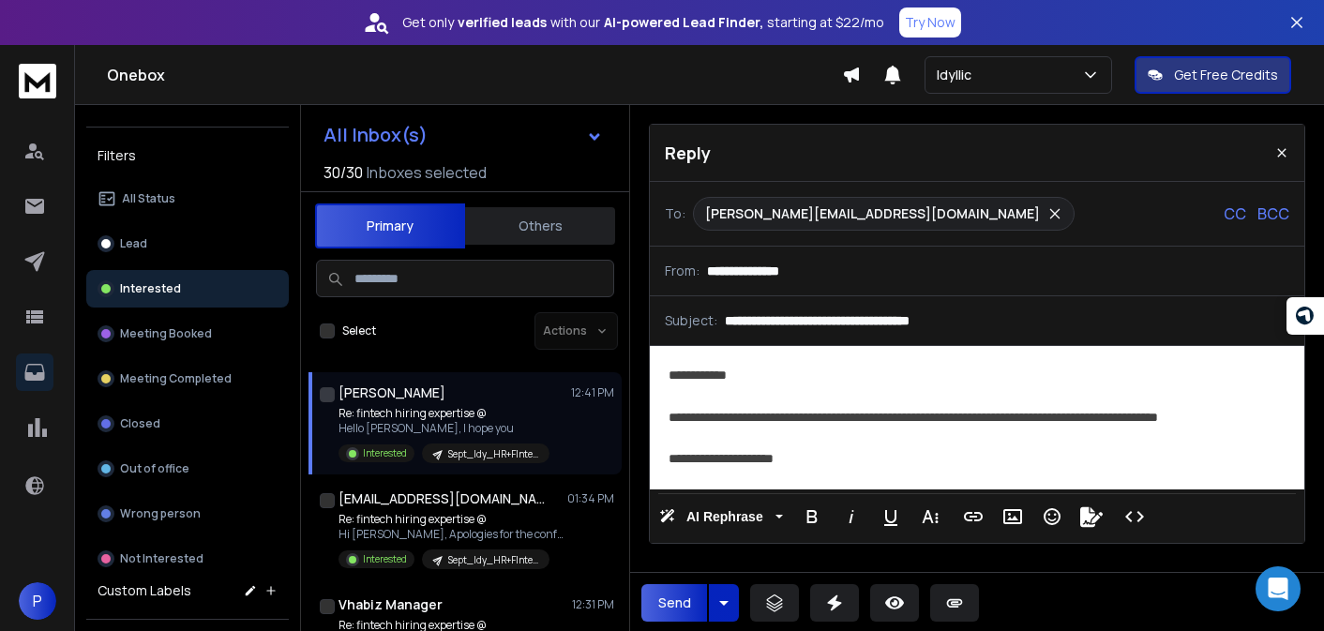
click at [662, 594] on button "Send" at bounding box center [674, 603] width 66 height 38
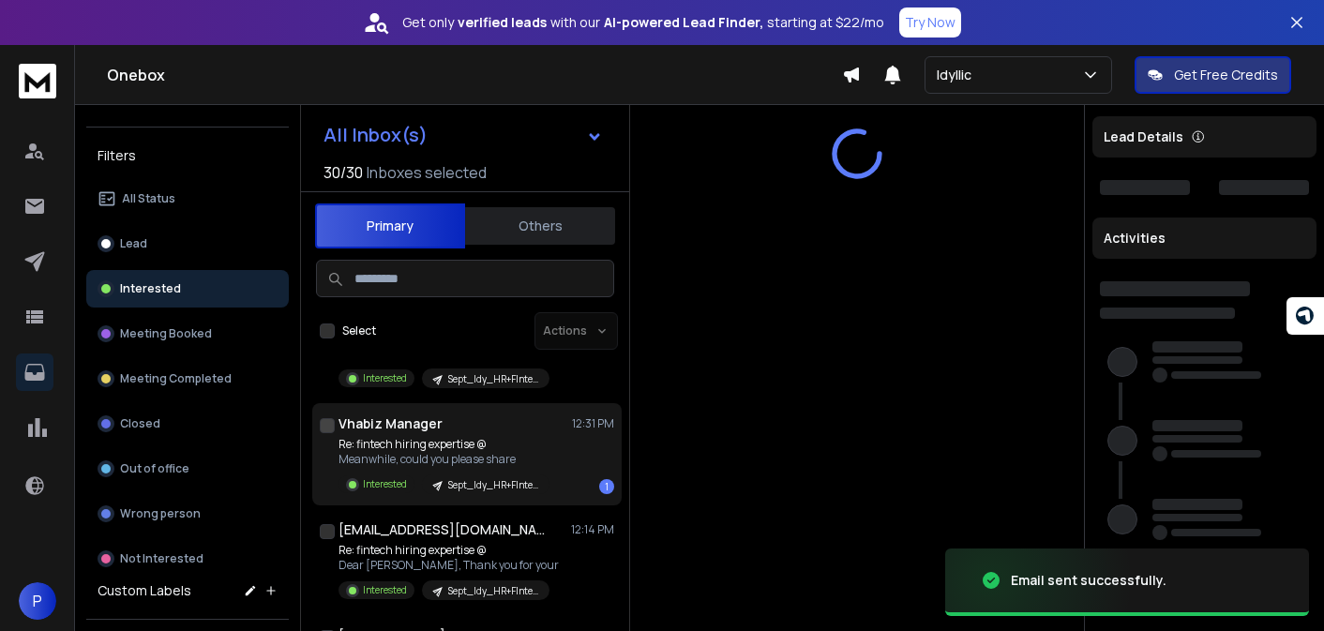
scroll to position [182, 0]
click at [541, 445] on p "Re: fintech hiring expertise @" at bounding box center [444, 443] width 211 height 15
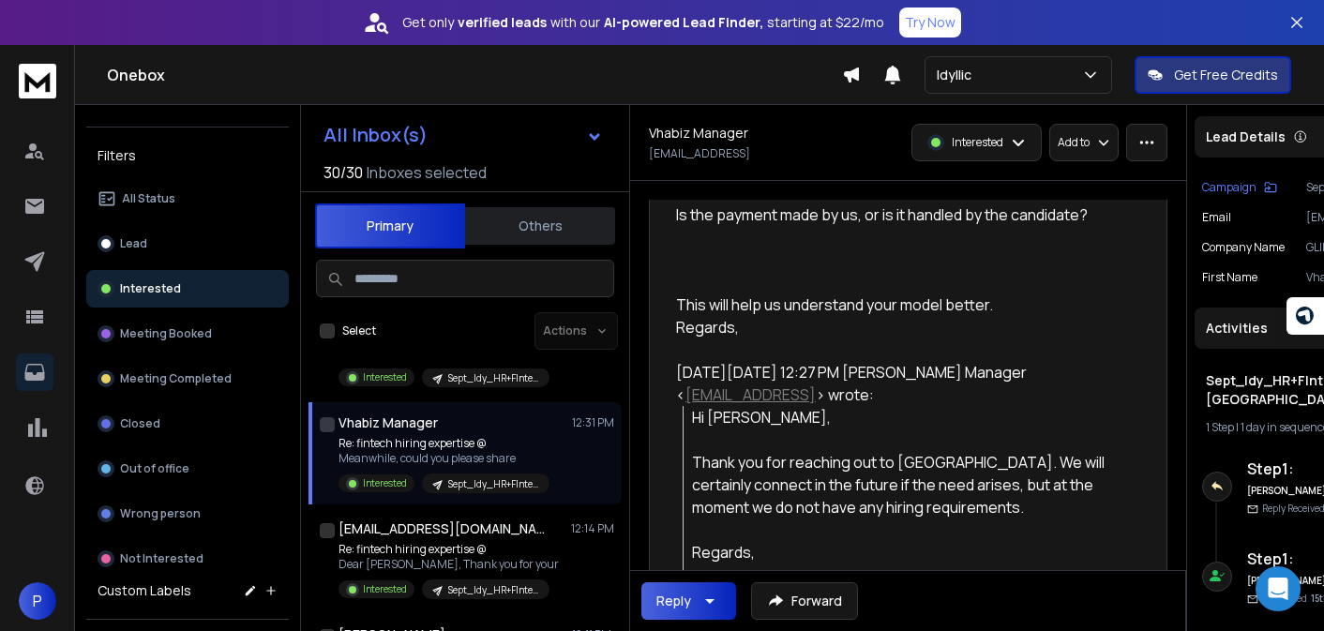
scroll to position [539, 0]
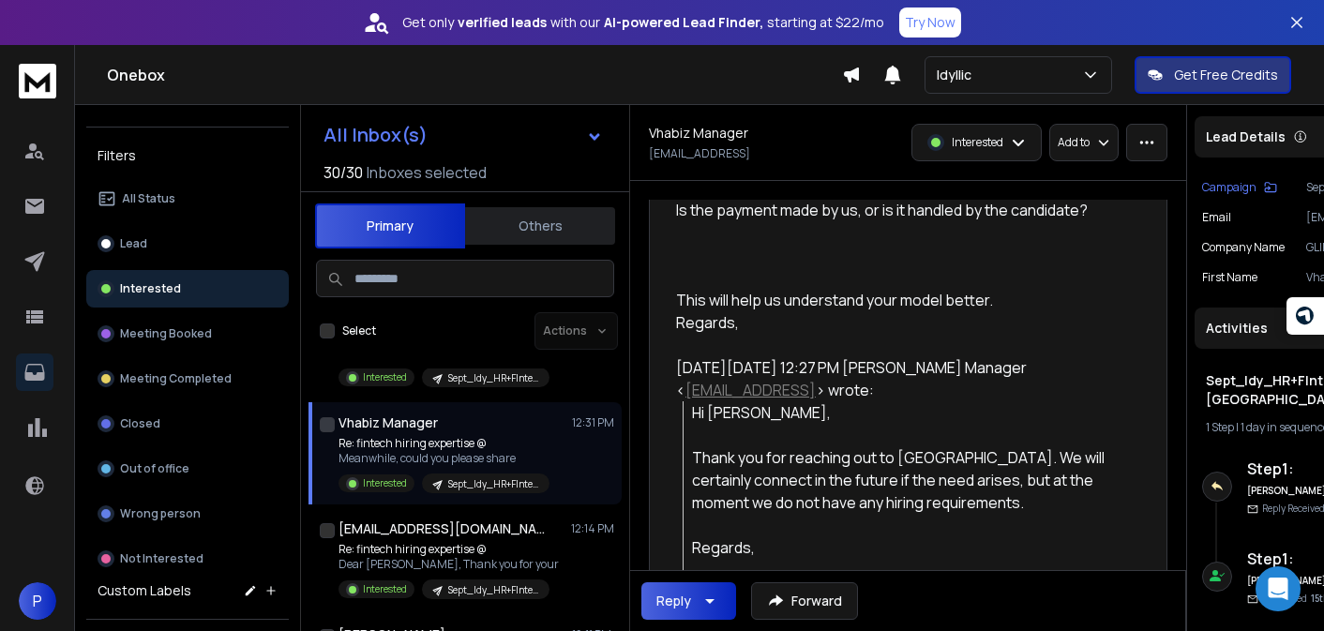
drag, startPoint x: 852, startPoint y: 376, endPoint x: 812, endPoint y: 376, distance: 39.4
click at [812, 376] on div "On Mon, Sep 15, 2025 at 12:27 PM Vhabiz Manager < vhabiz.manager@glib.ai > wrot…" at bounding box center [900, 378] width 449 height 45
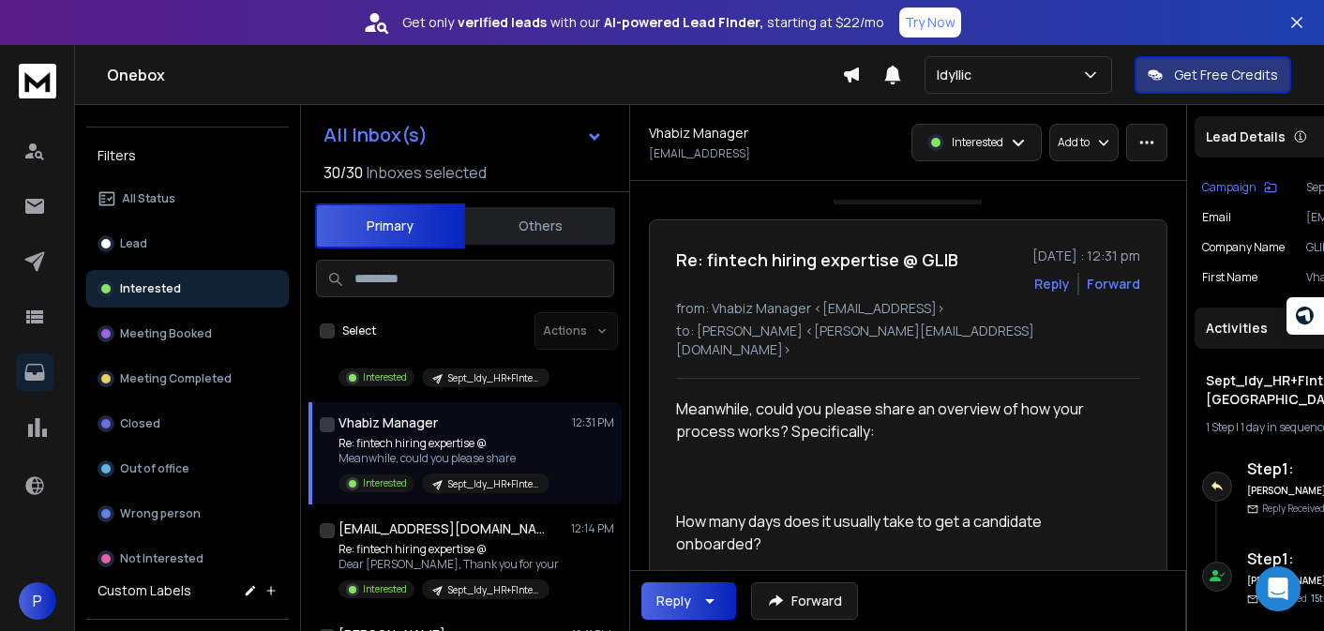
scroll to position [33, 0]
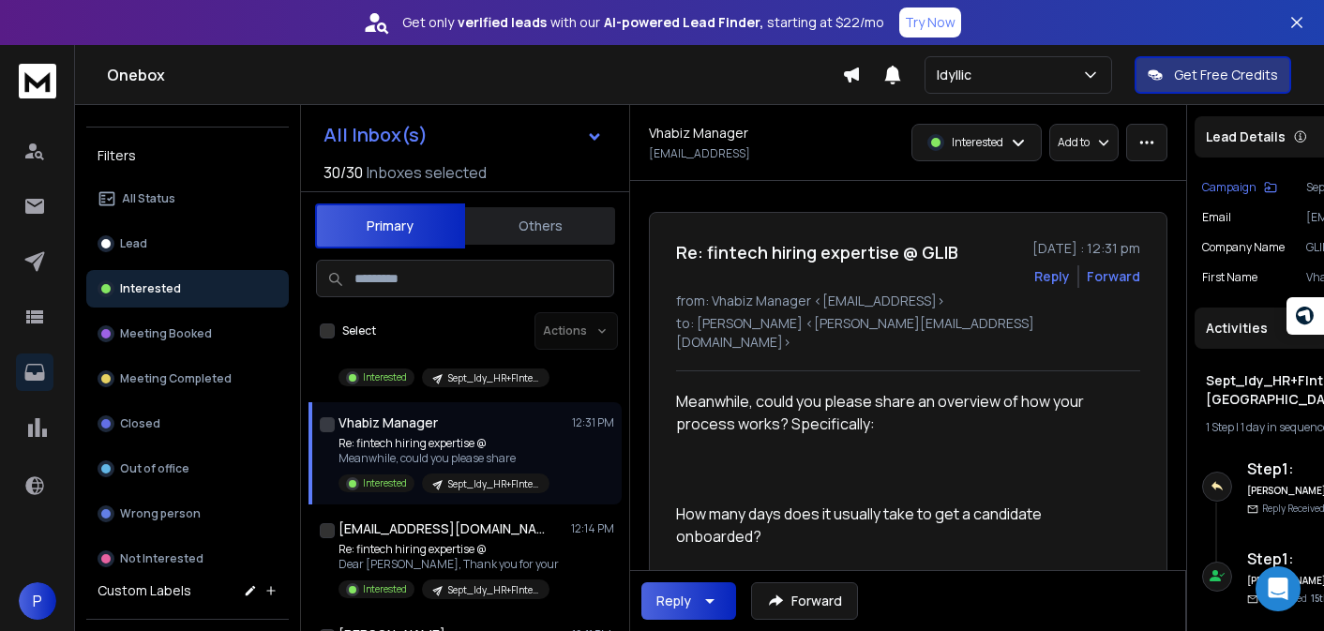
copy link "glib.ai"
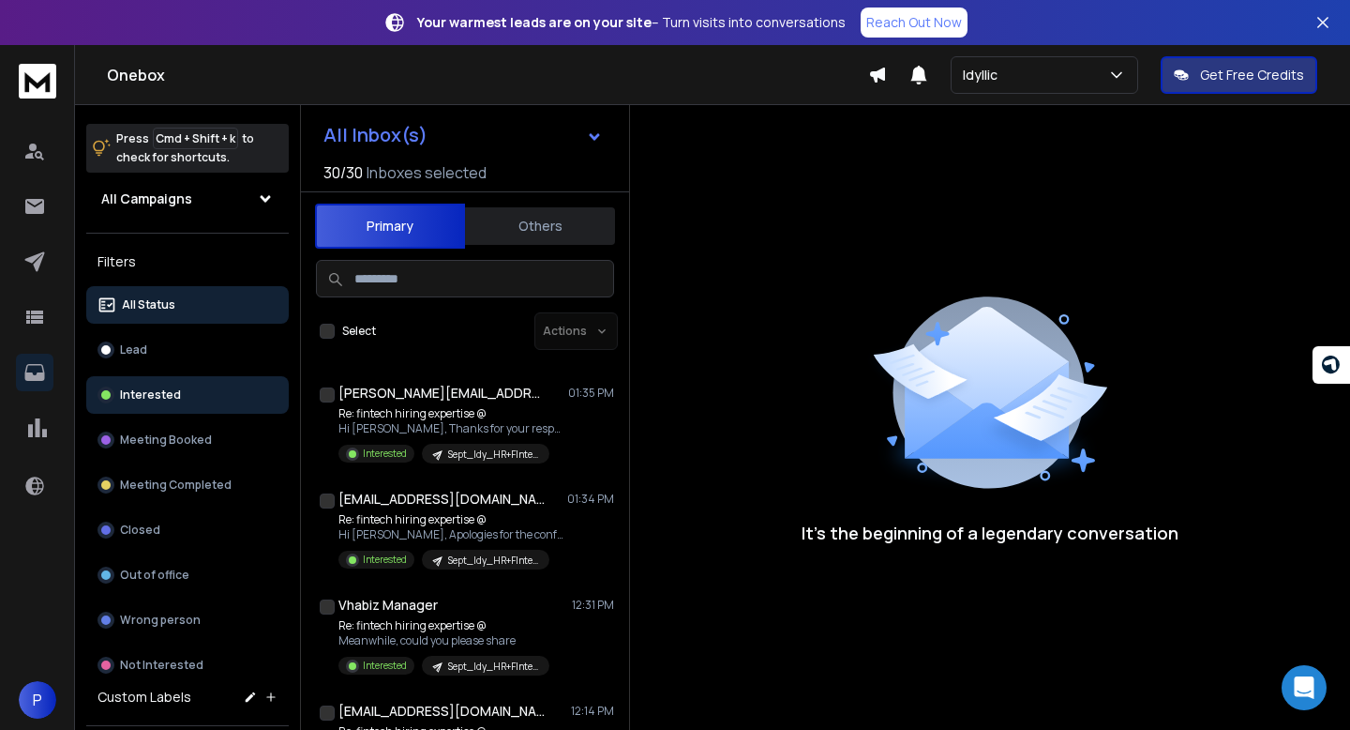
click at [128, 384] on button "Interested" at bounding box center [187, 395] width 203 height 38
click at [148, 271] on h3 "Filters" at bounding box center [187, 262] width 203 height 26
click at [148, 294] on button "All Status" at bounding box center [187, 305] width 203 height 38
click at [155, 383] on button "Interested" at bounding box center [187, 395] width 203 height 38
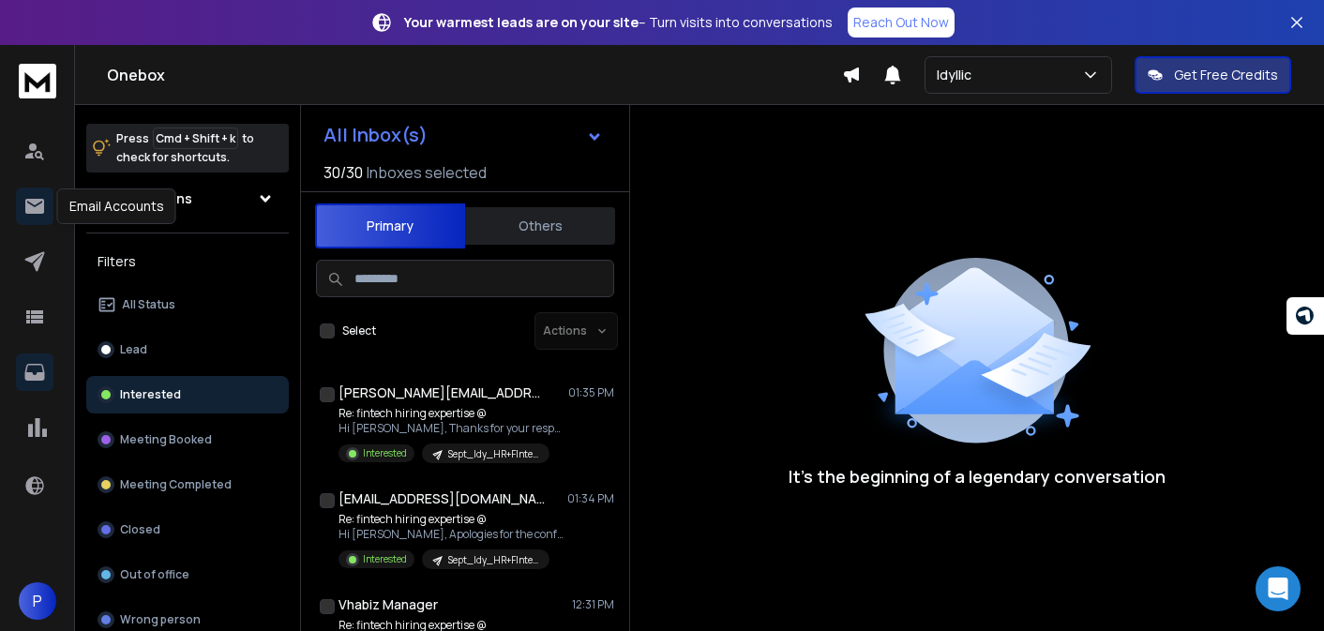
click at [31, 215] on icon at bounding box center [34, 206] width 23 height 23
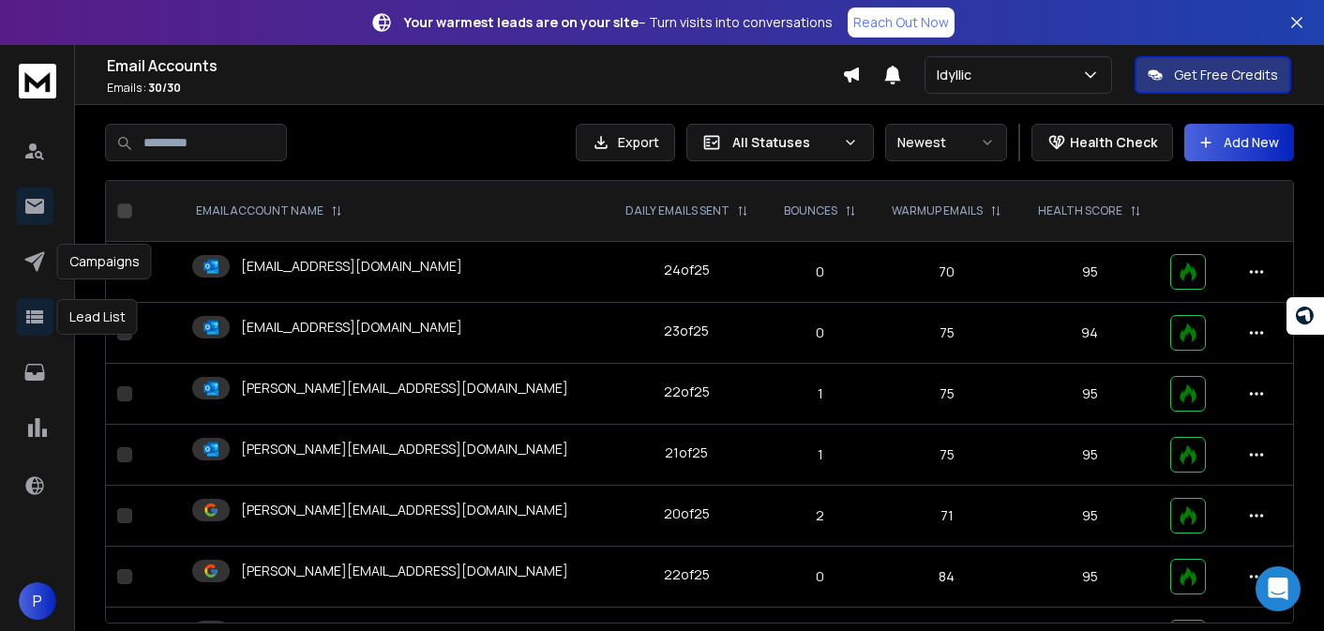
click at [39, 314] on icon at bounding box center [34, 317] width 23 height 23
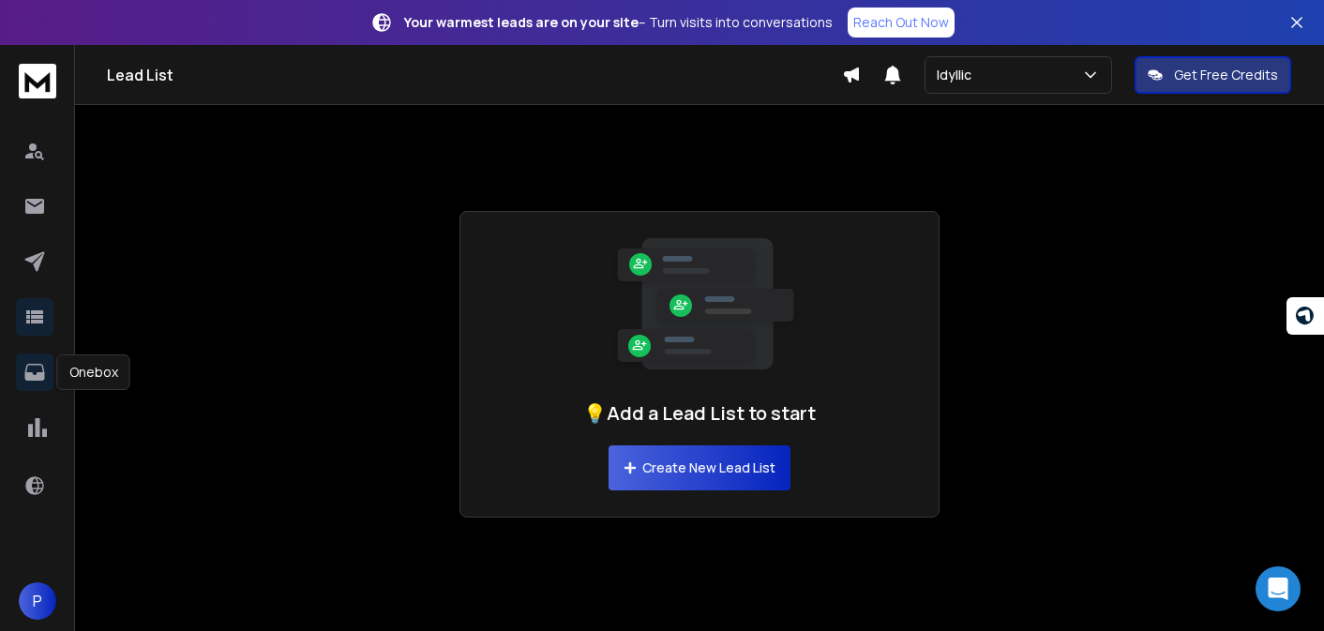
click at [45, 363] on link at bounding box center [35, 373] width 38 height 38
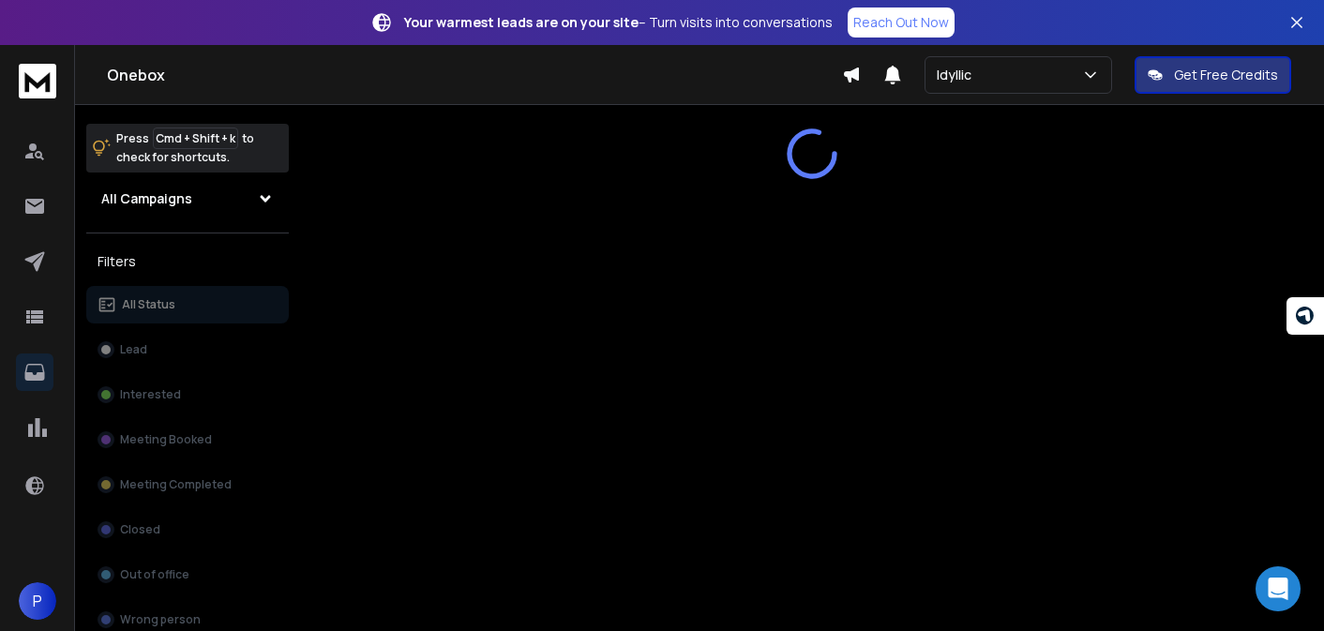
click at [156, 354] on div "All Status Lead Interested Meeting Booked Meeting Completed Closed Out of offic…" at bounding box center [187, 485] width 203 height 398
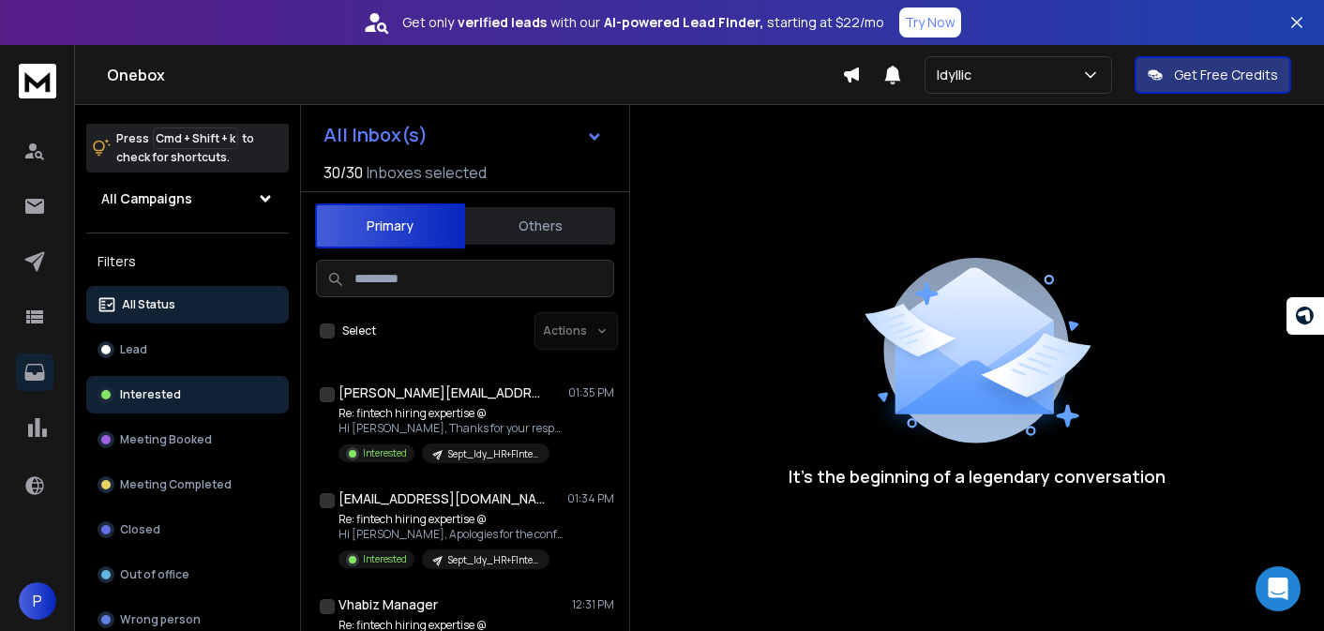
click at [160, 398] on p "Interested" at bounding box center [150, 394] width 61 height 15
